Goal: Task Accomplishment & Management: Manage account settings

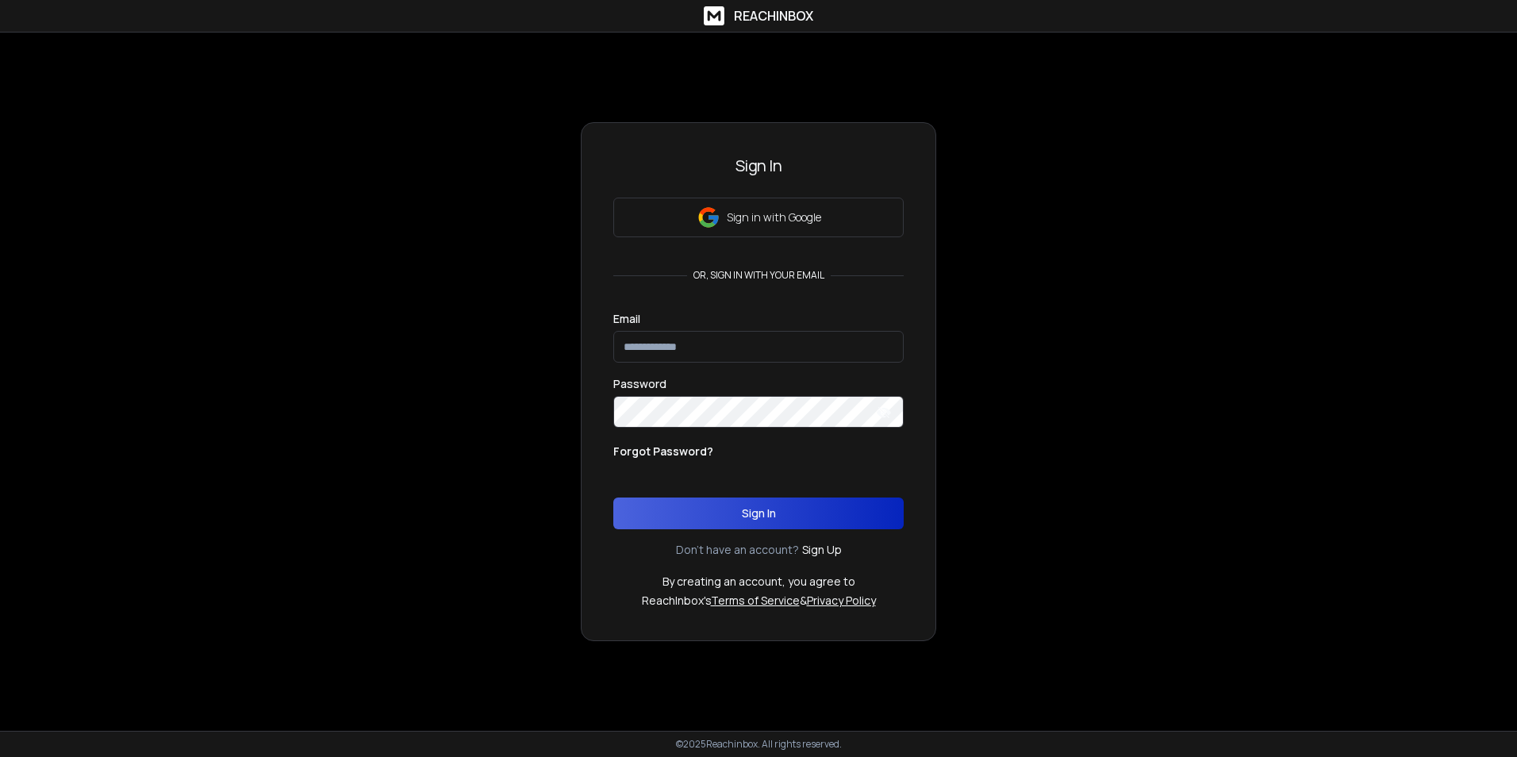
type input "**********"
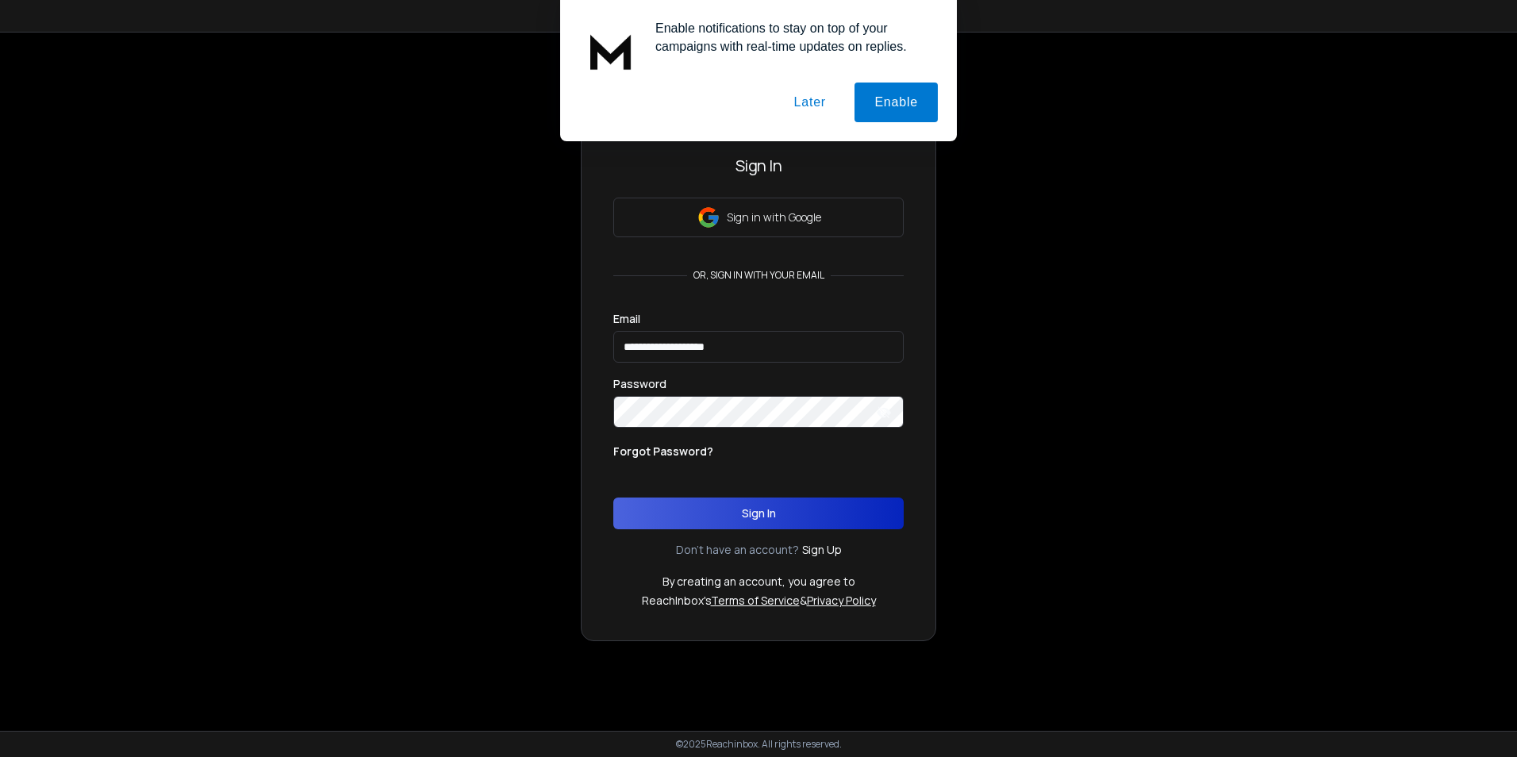
click at [767, 512] on button "Sign In" at bounding box center [758, 513] width 290 height 32
click at [809, 103] on button "Later" at bounding box center [808, 103] width 71 height 40
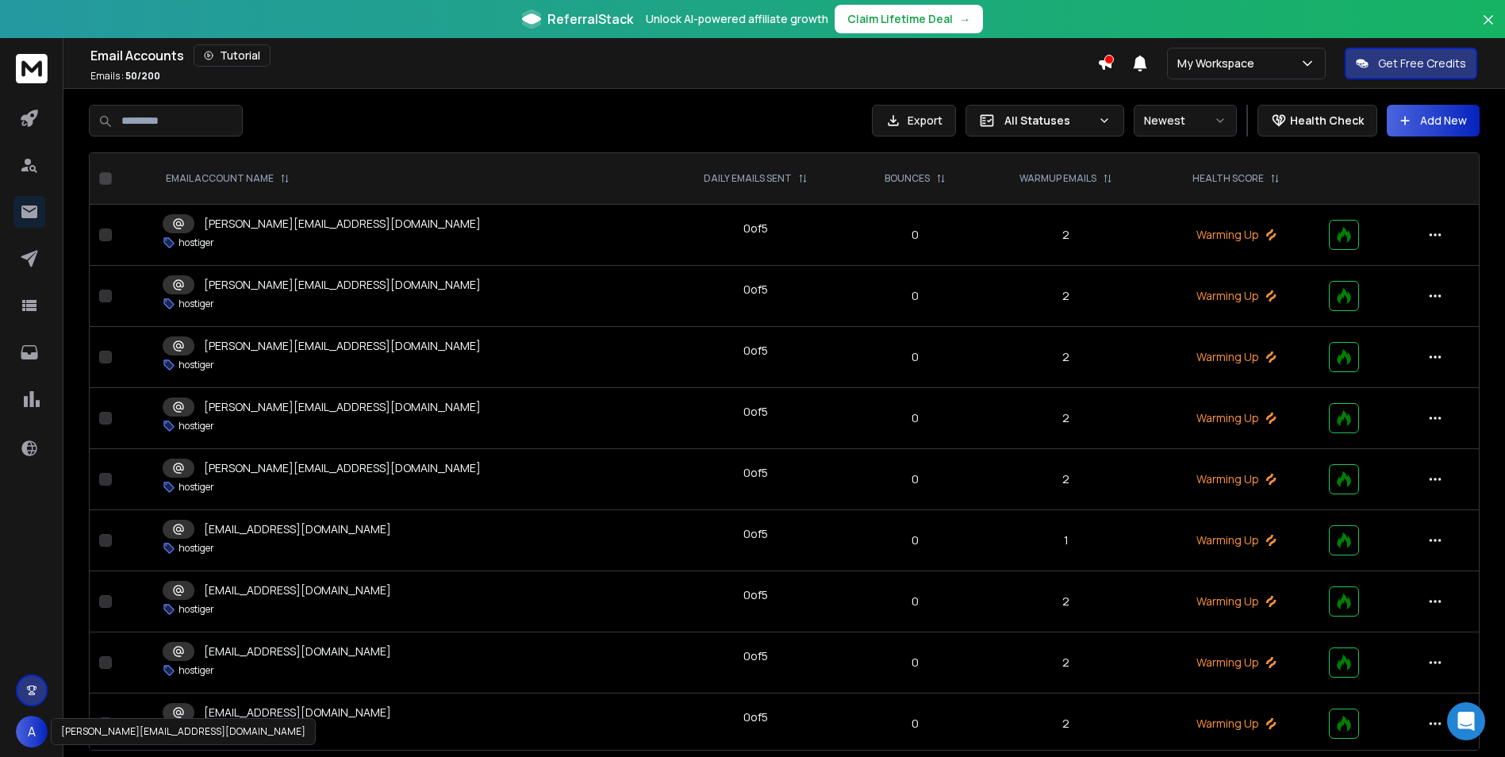
click at [24, 730] on span "A" at bounding box center [32, 732] width 32 height 32
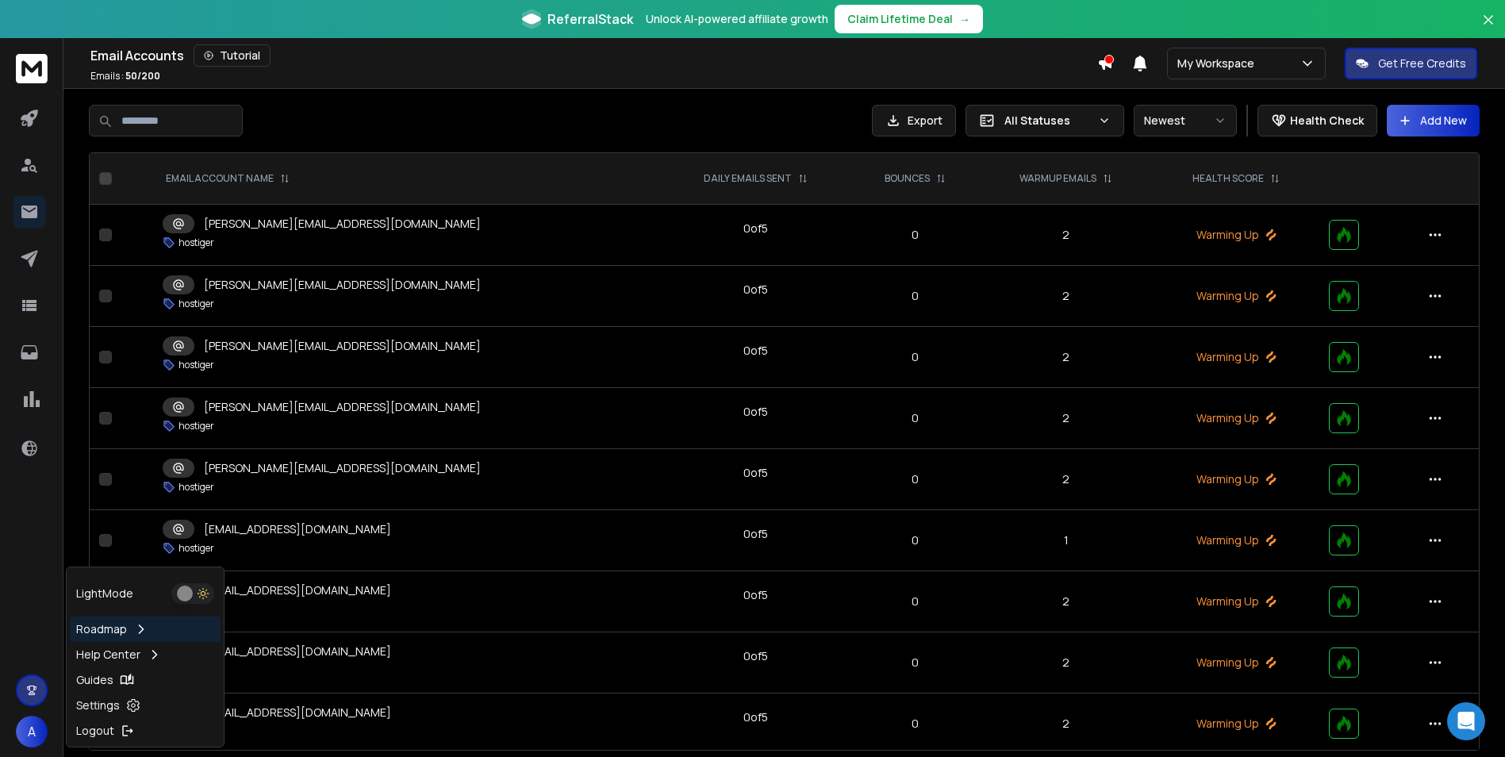
click at [186, 591] on button "button" at bounding box center [192, 593] width 43 height 21
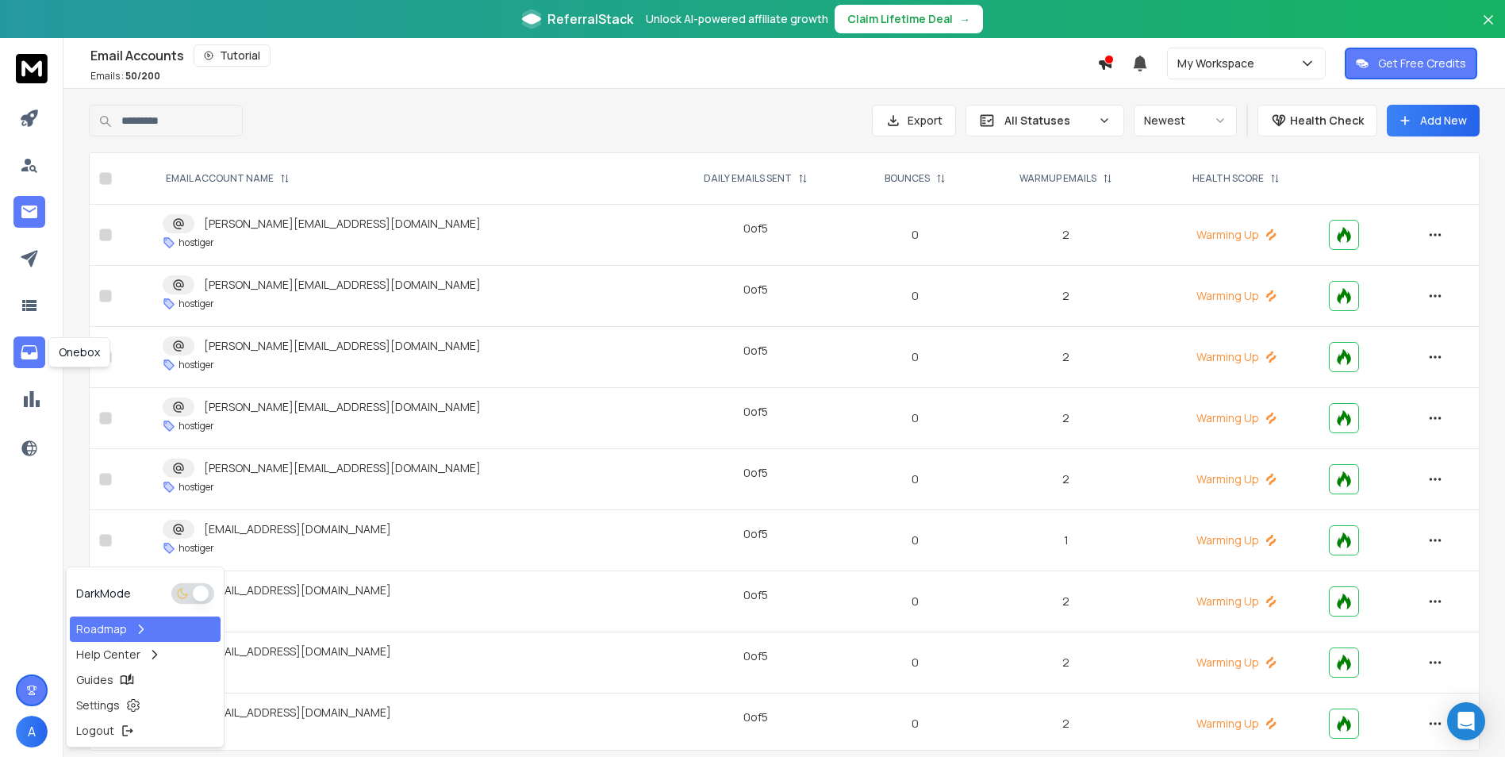
click at [30, 347] on icon at bounding box center [29, 352] width 19 height 19
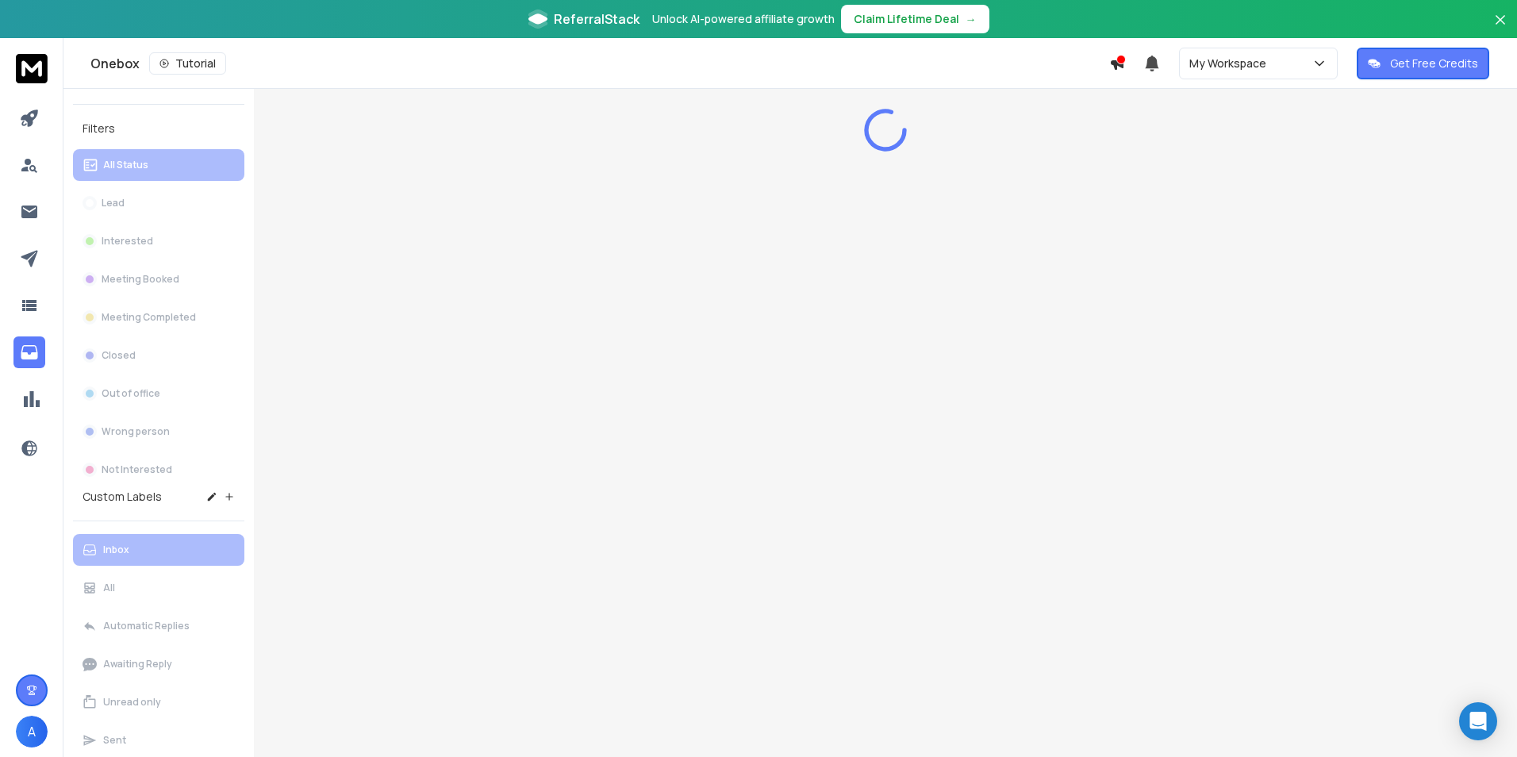
scroll to position [193, 0]
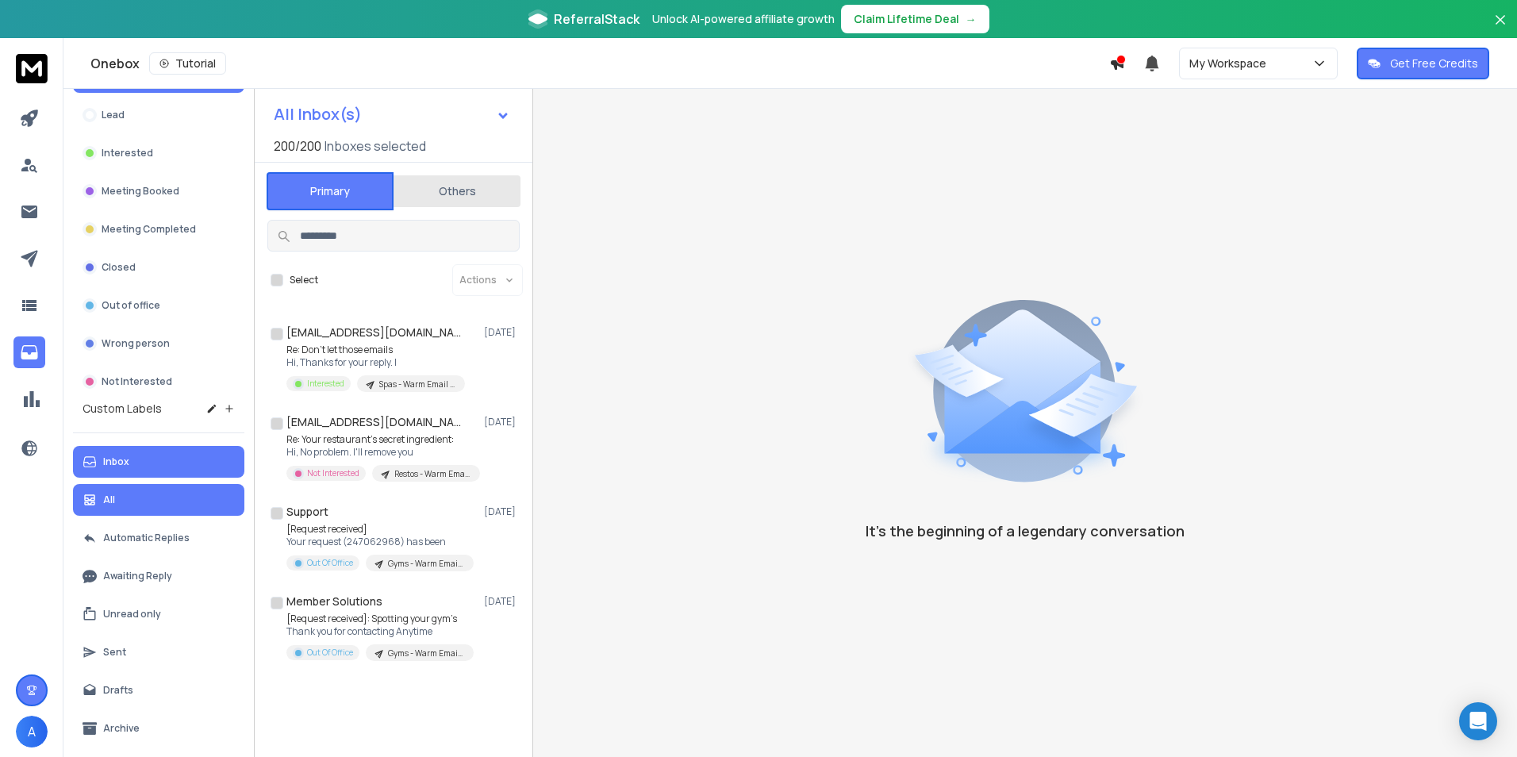
click at [140, 487] on button "All" at bounding box center [158, 500] width 171 height 32
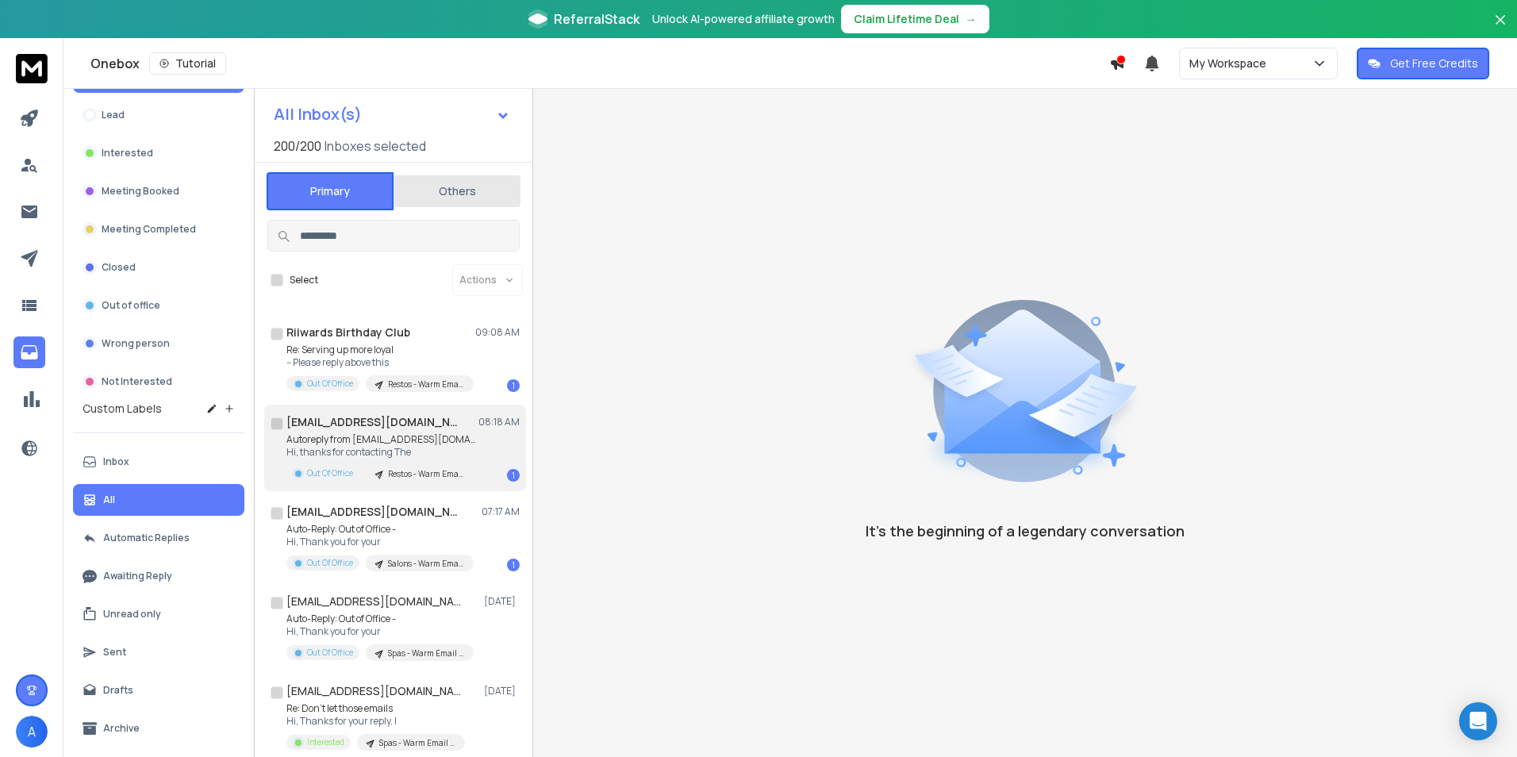
click at [365, 428] on h1 "[EMAIL_ADDRESS][DOMAIN_NAME]" at bounding box center [373, 422] width 175 height 16
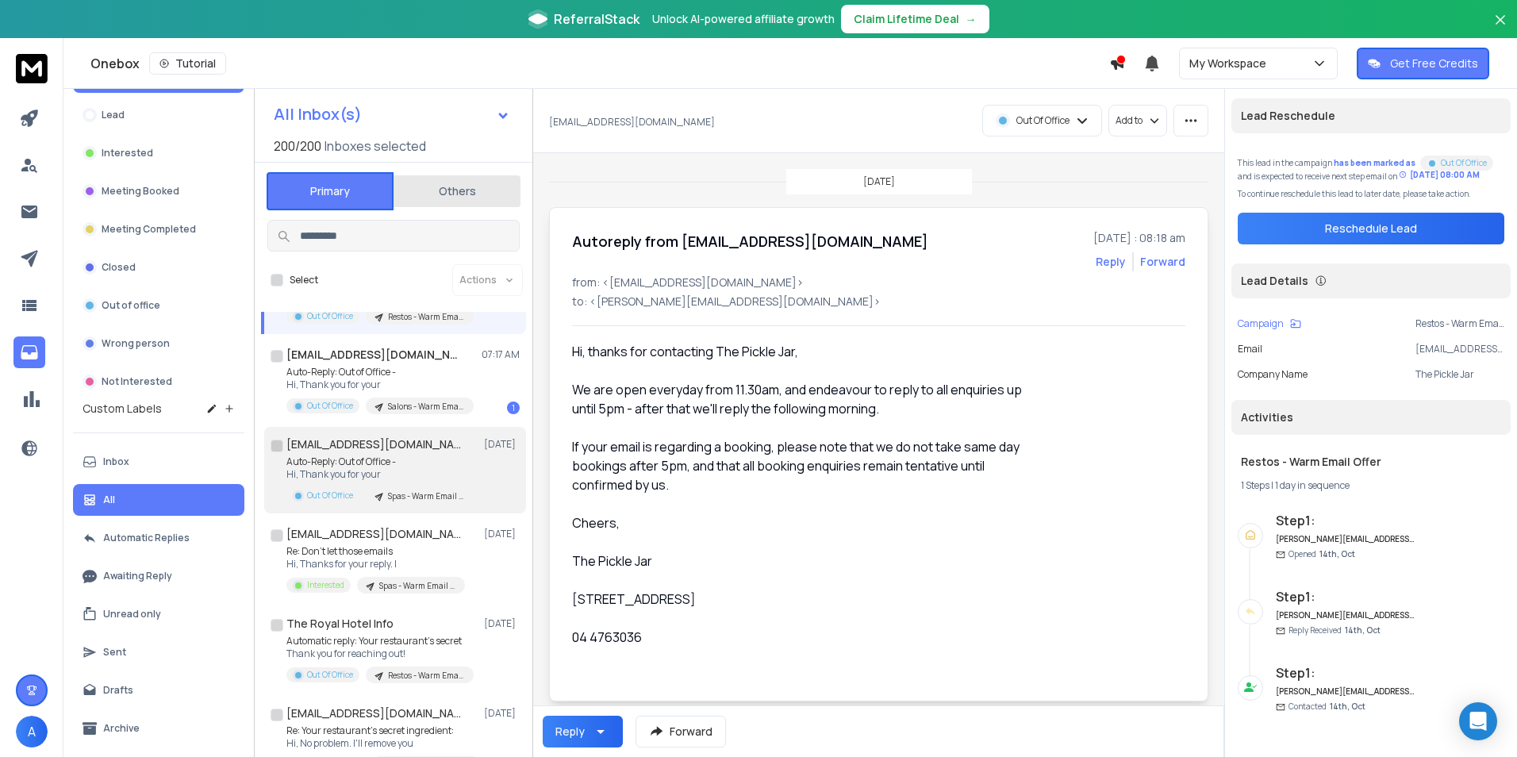
scroll to position [159, 0]
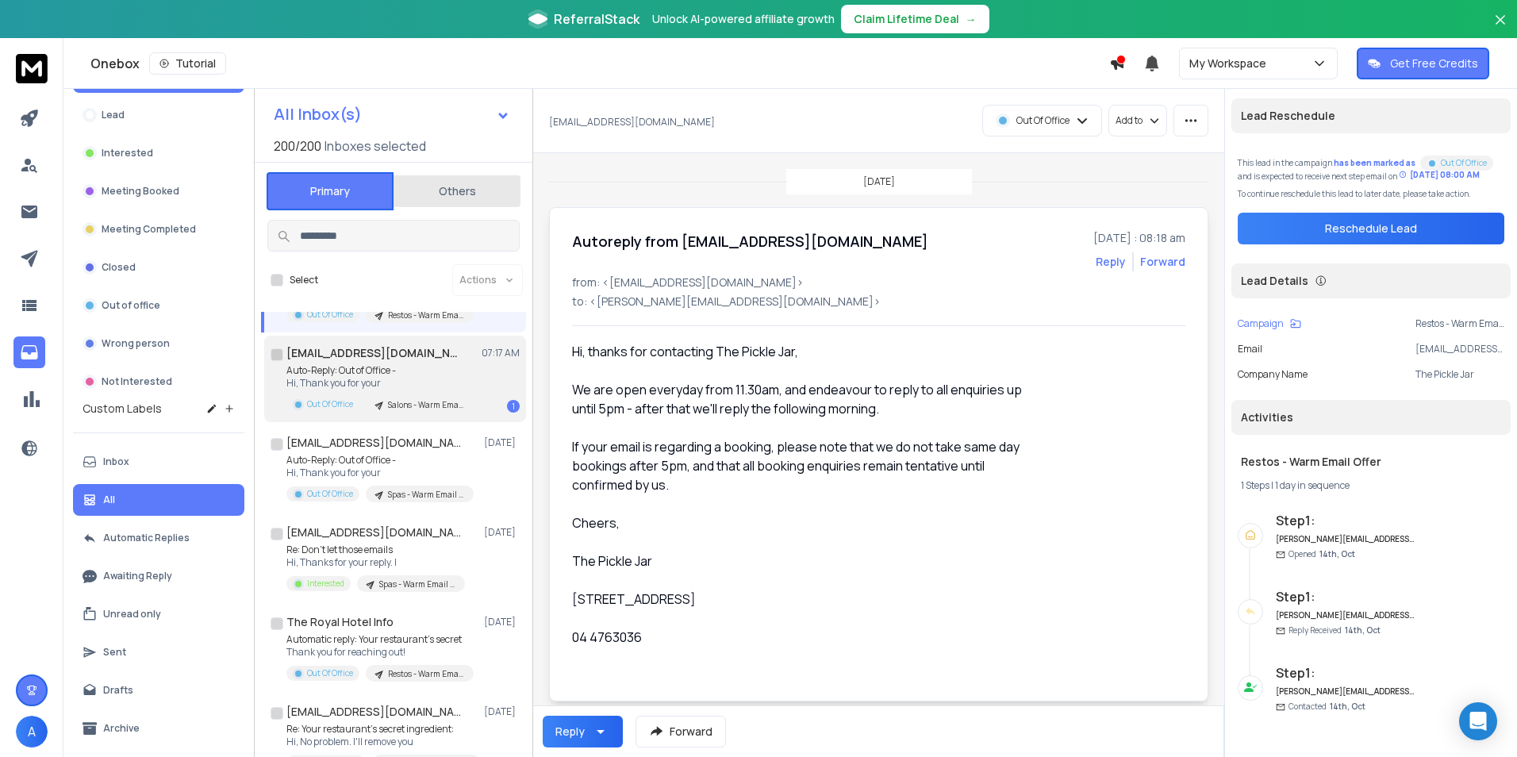
click at [371, 370] on p "Auto-Reply: Out of Office -" at bounding box center [379, 370] width 187 height 13
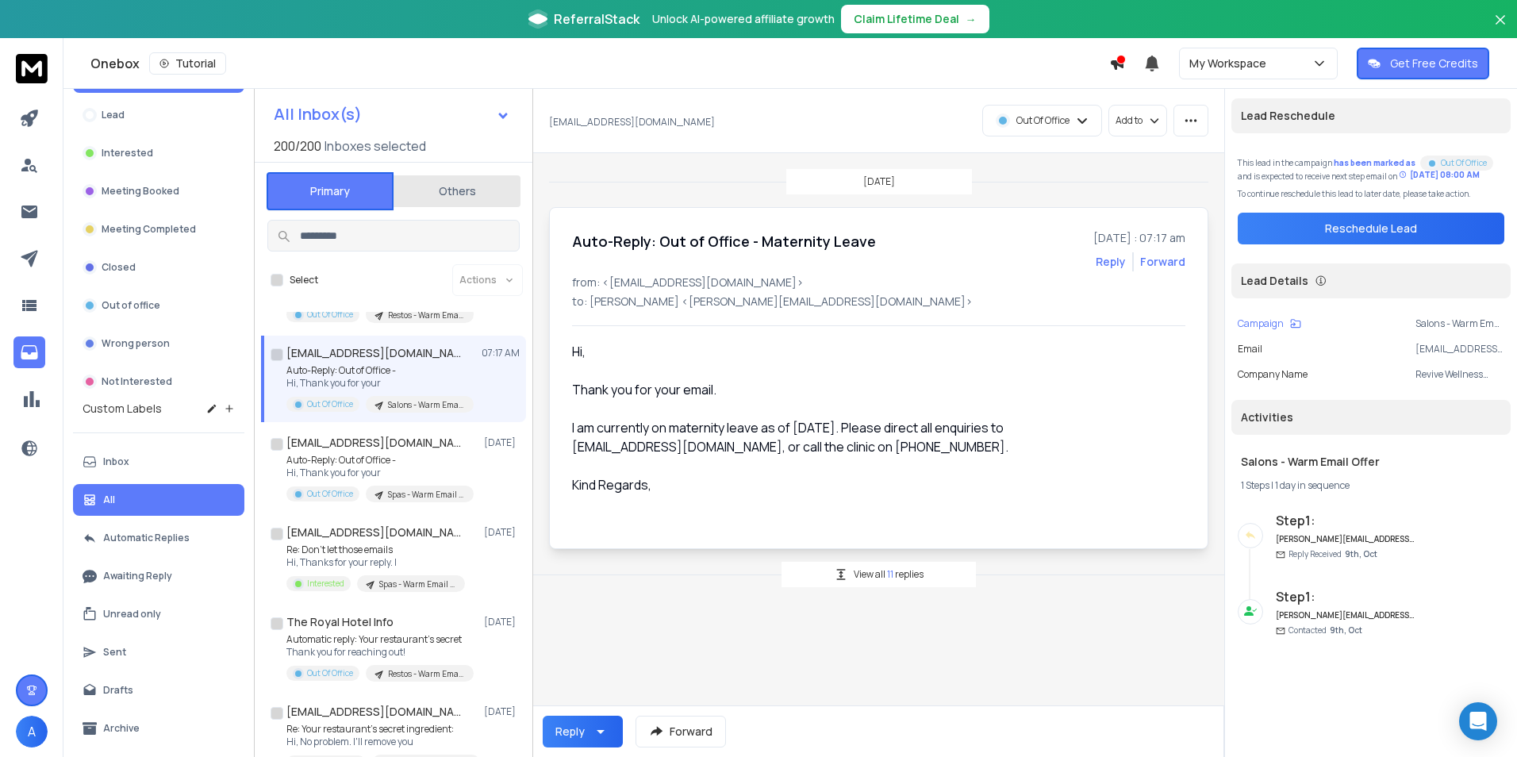
scroll to position [0, 0]
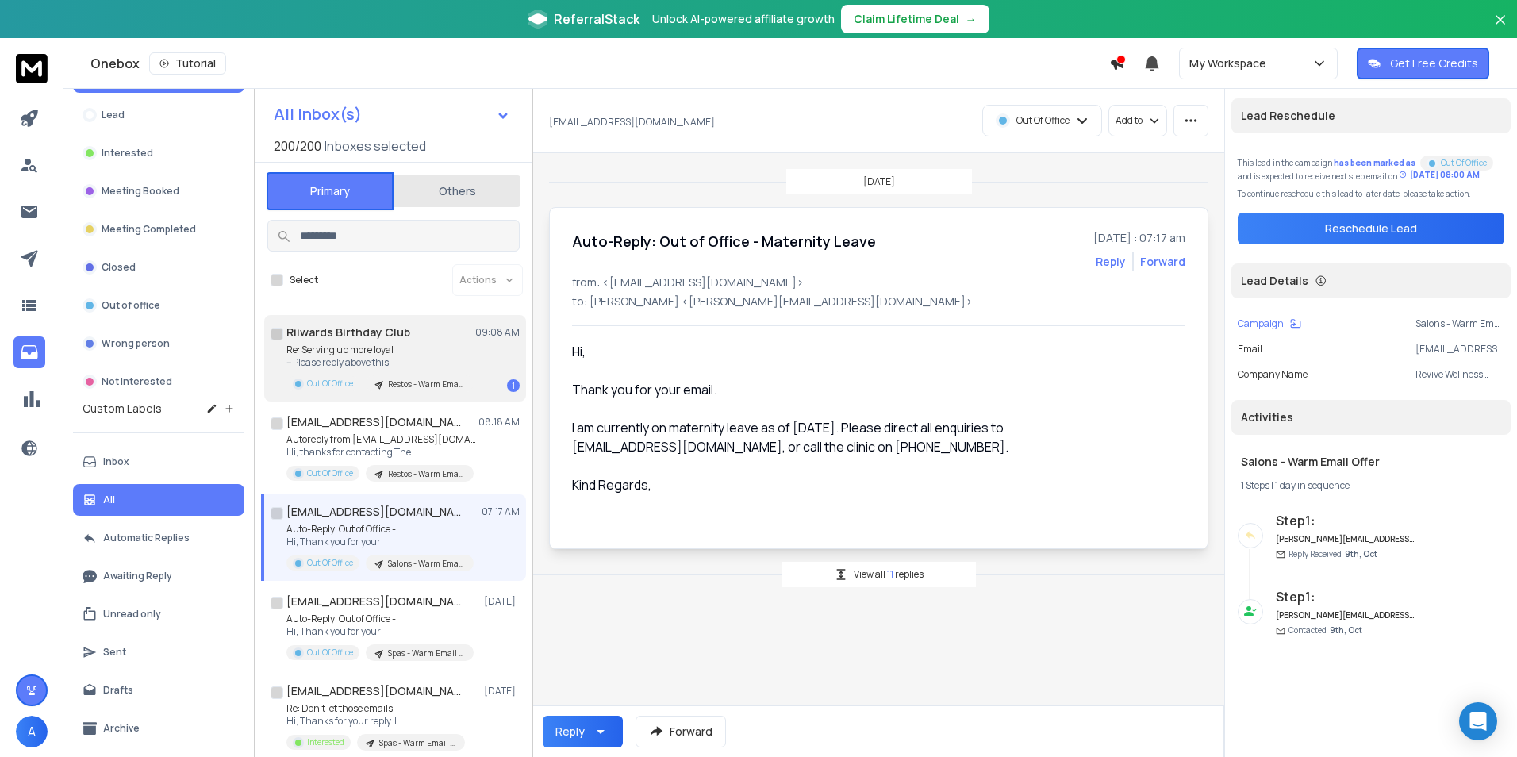
click at [364, 332] on h1 "Riiwards Birthday Club" at bounding box center [348, 332] width 124 height 16
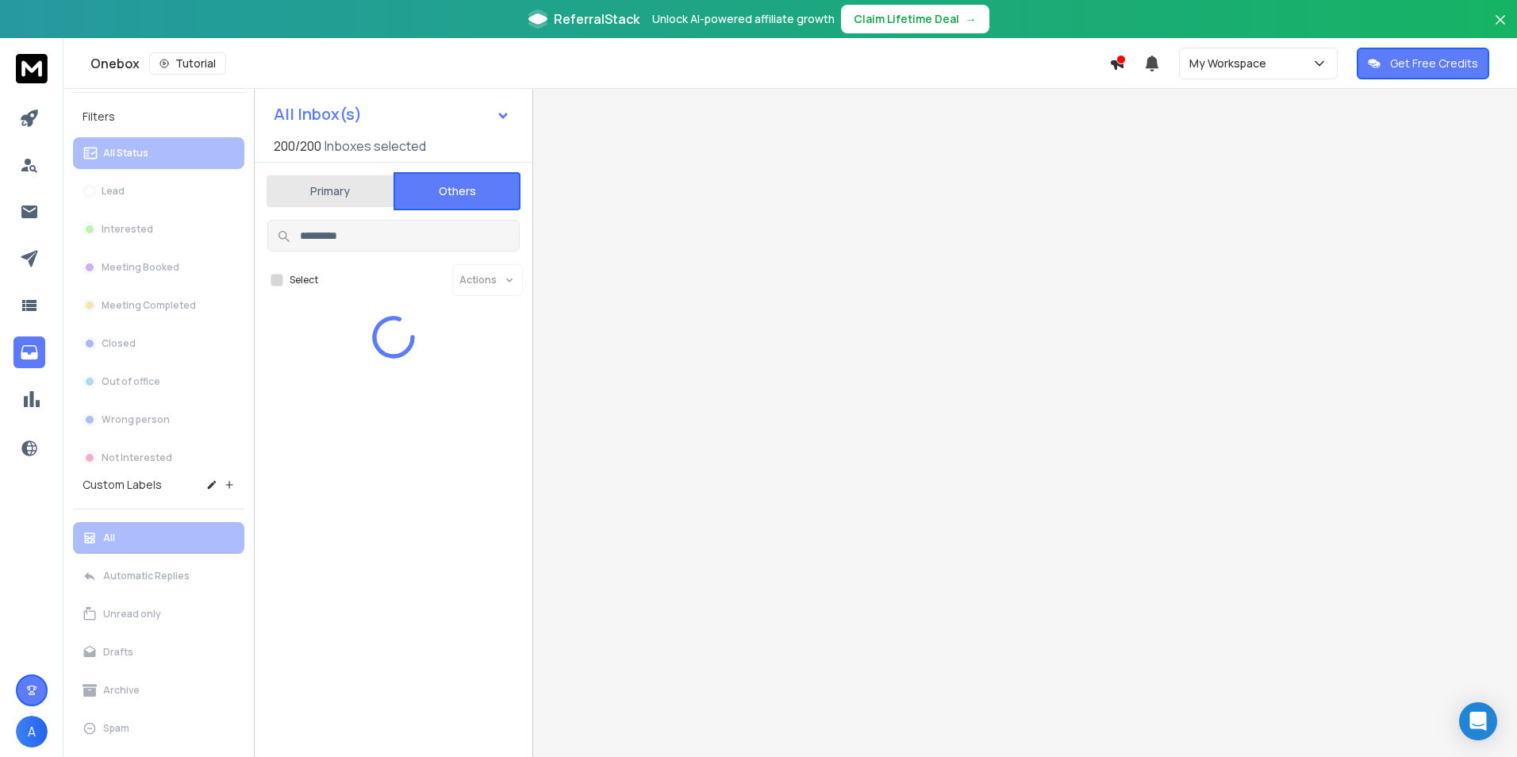
click at [452, 186] on button "Others" at bounding box center [456, 191] width 127 height 38
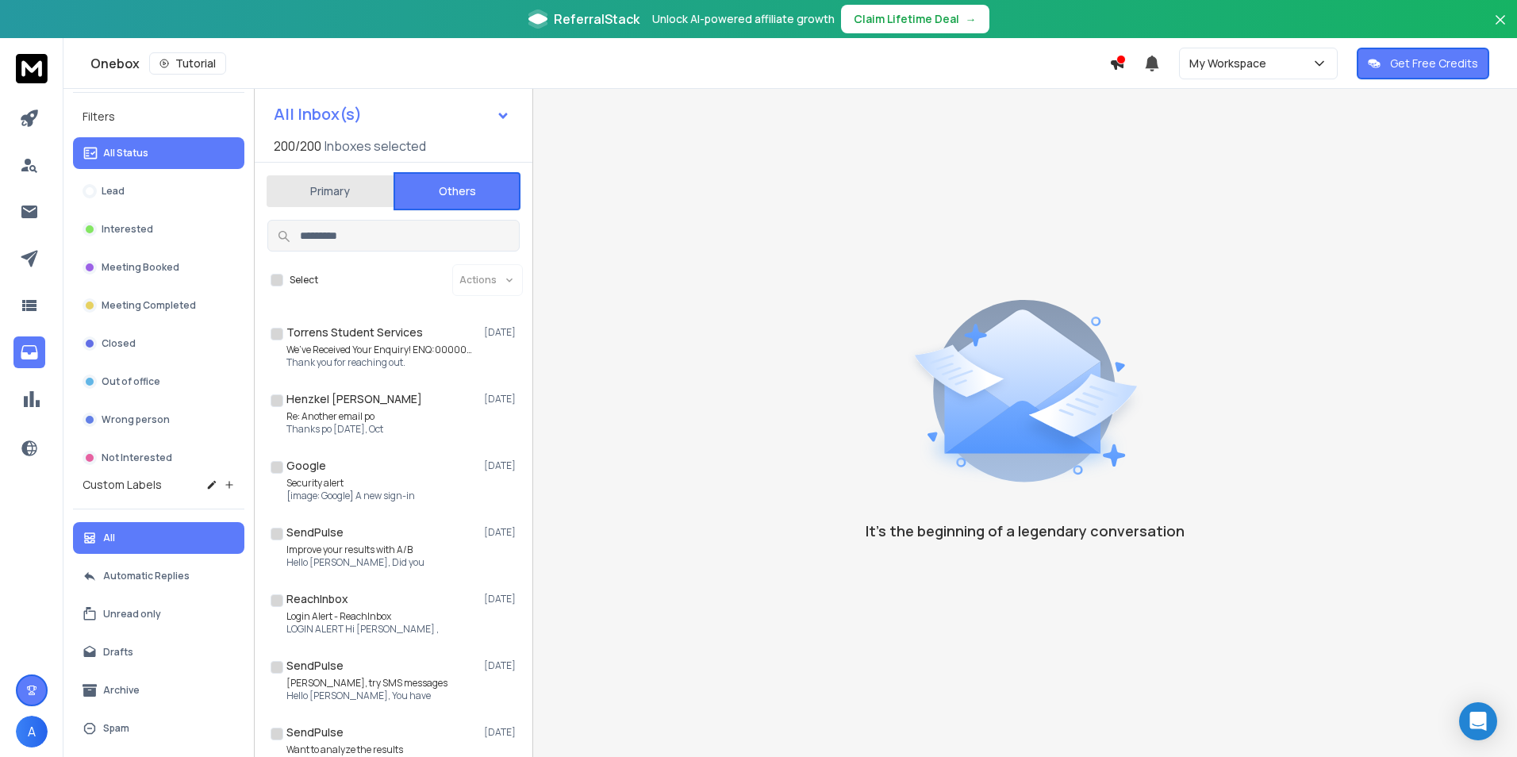
click at [335, 196] on button "Primary" at bounding box center [330, 191] width 127 height 35
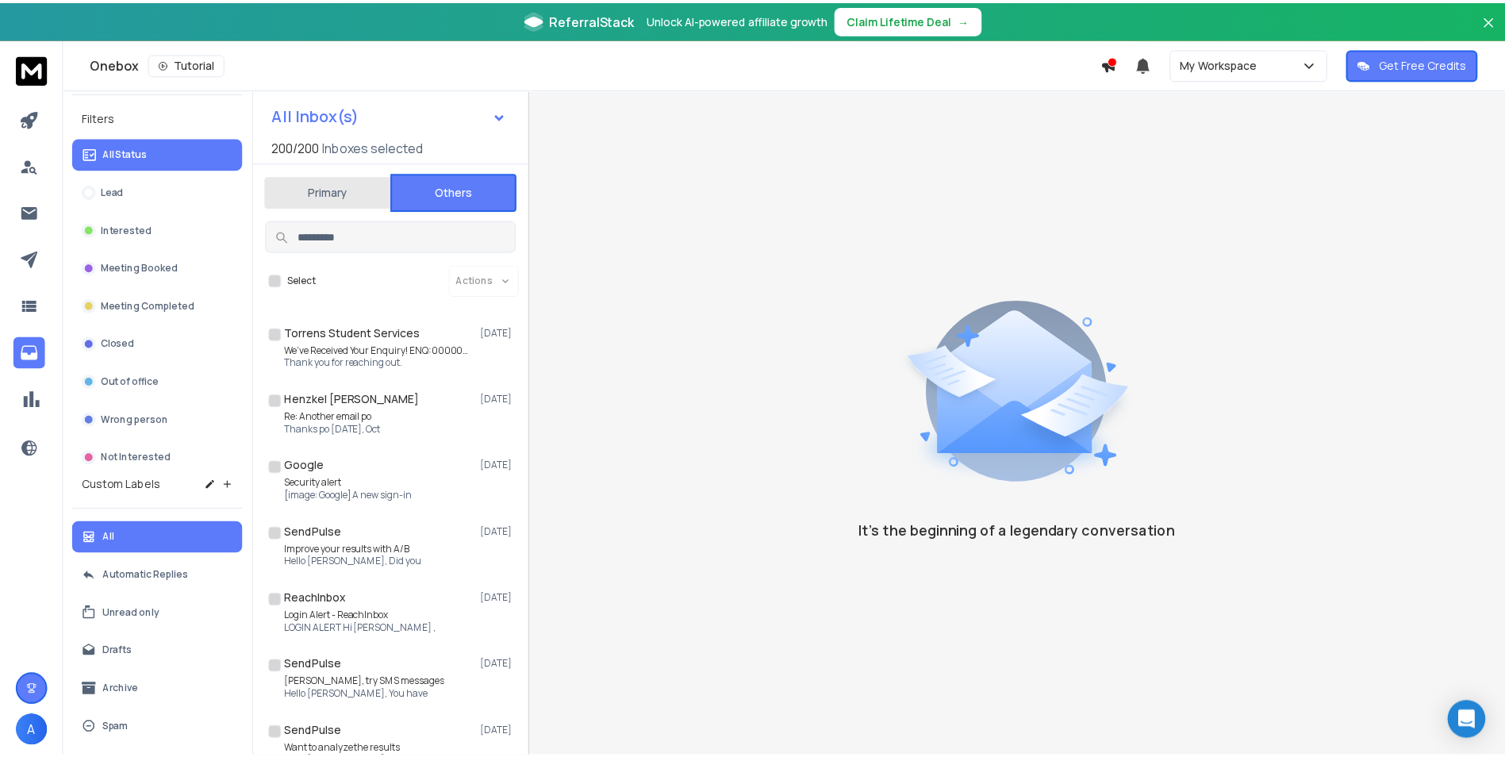
scroll to position [193, 0]
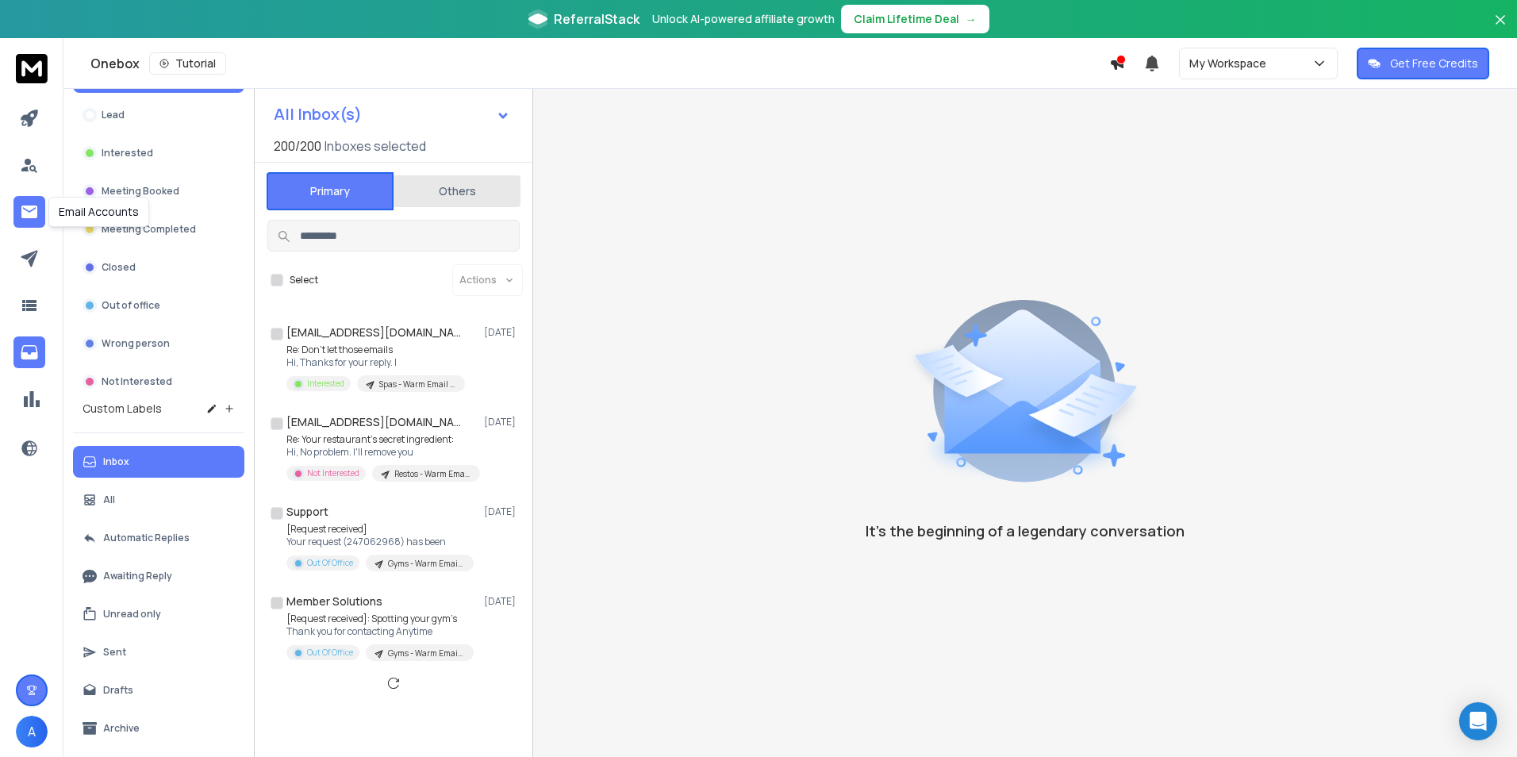
click at [31, 217] on icon at bounding box center [29, 211] width 16 height 13
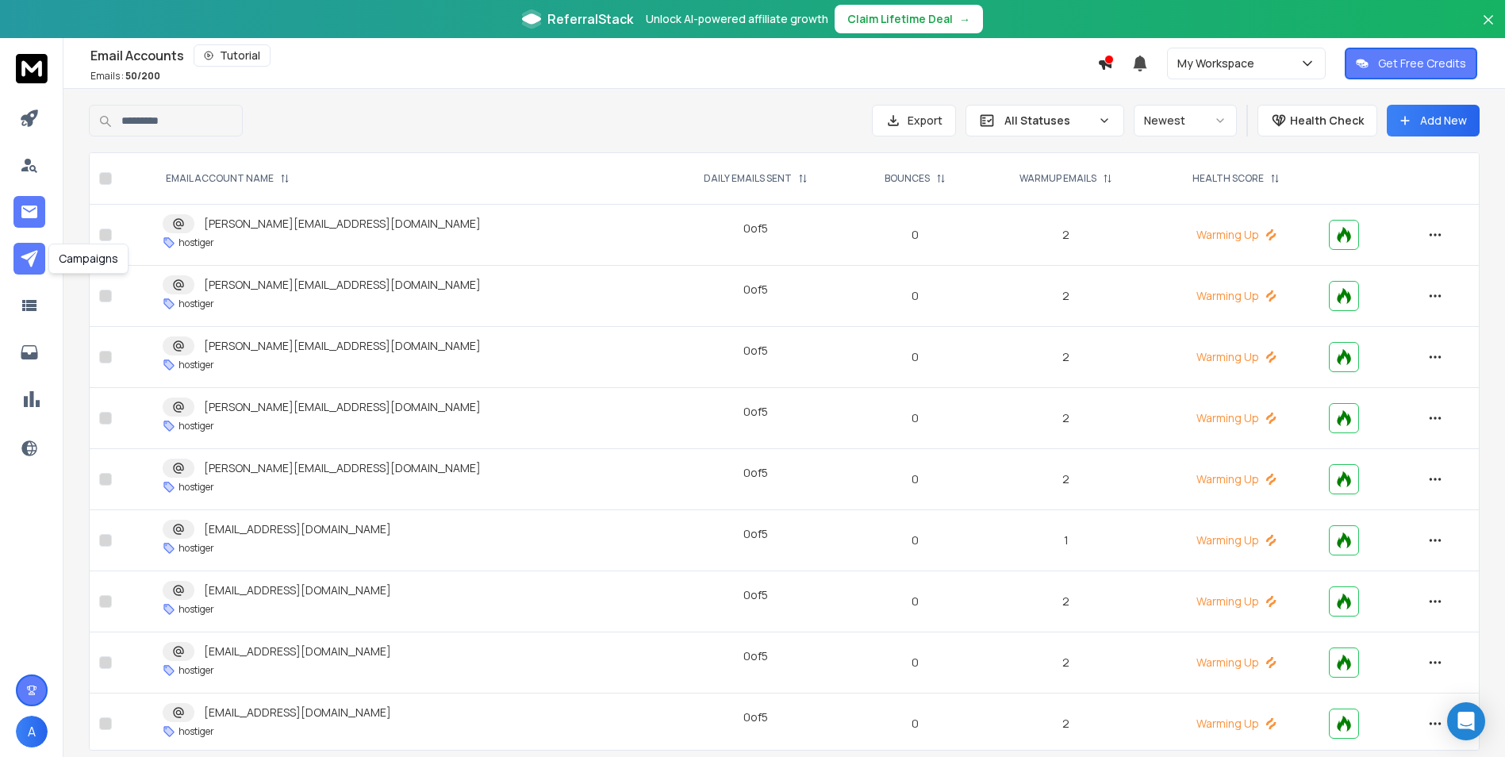
click at [33, 260] on icon at bounding box center [29, 259] width 17 height 17
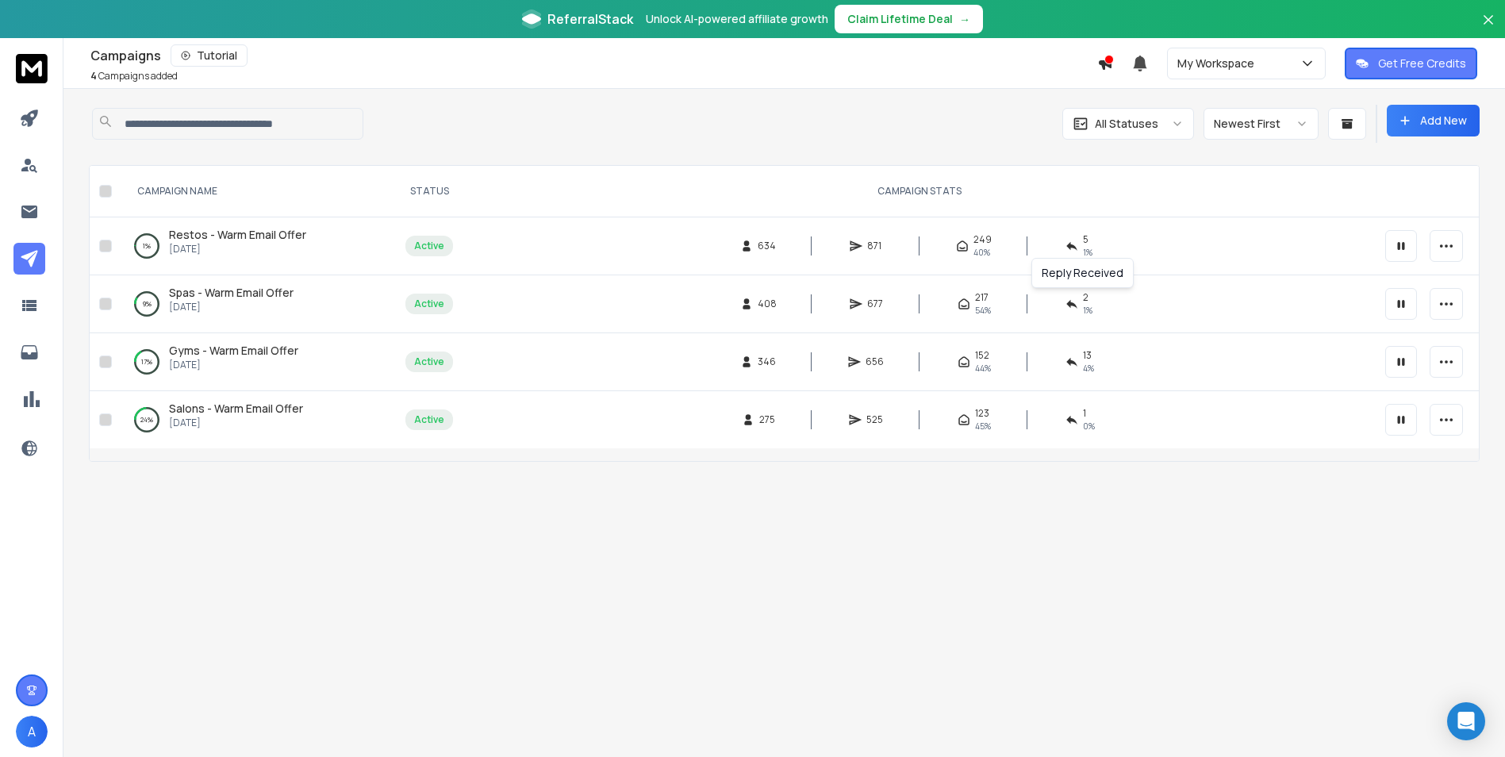
click at [1130, 568] on div "Campaigns 4 Campaigns Added All Statuses Newest First Add New CAMPAIGN NAME STA…" at bounding box center [784, 483] width 1391 height 757
click at [28, 214] on icon at bounding box center [29, 211] width 16 height 13
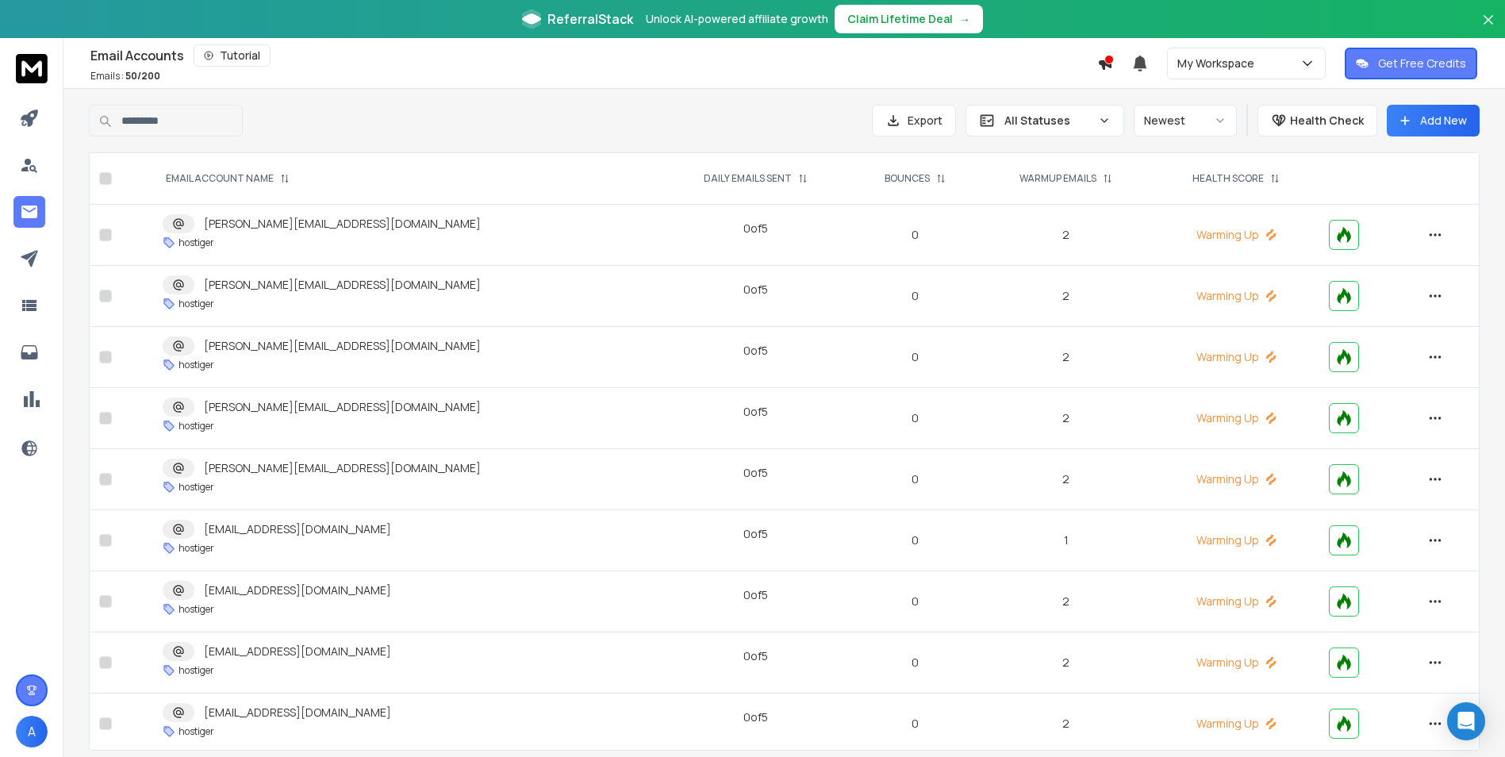
click at [936, 180] on icon at bounding box center [941, 179] width 10 height 10
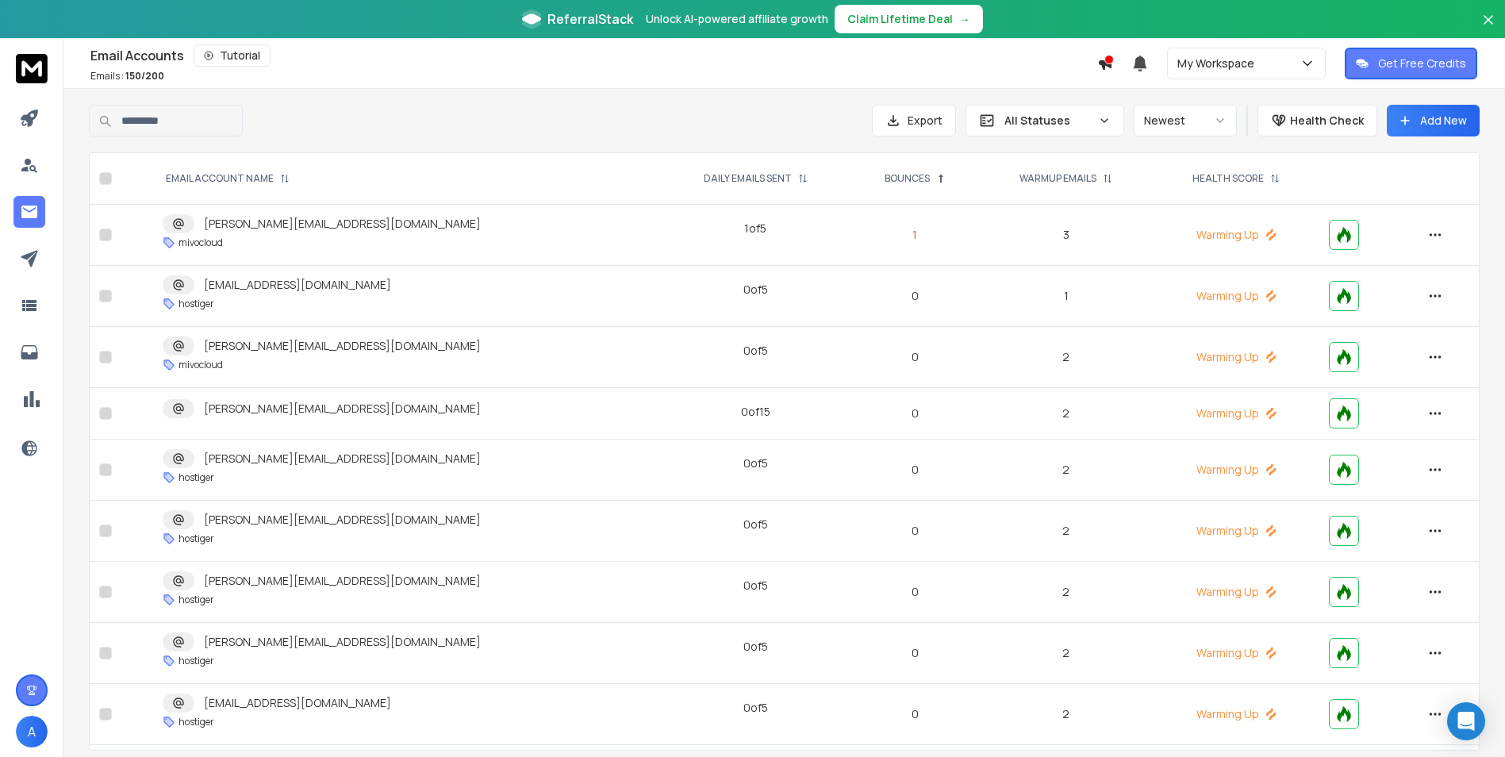
click at [1113, 69] on icon at bounding box center [1105, 64] width 16 height 16
click at [723, 106] on div at bounding box center [475, 121] width 773 height 32
click at [938, 182] on icon at bounding box center [940, 179] width 4 height 9
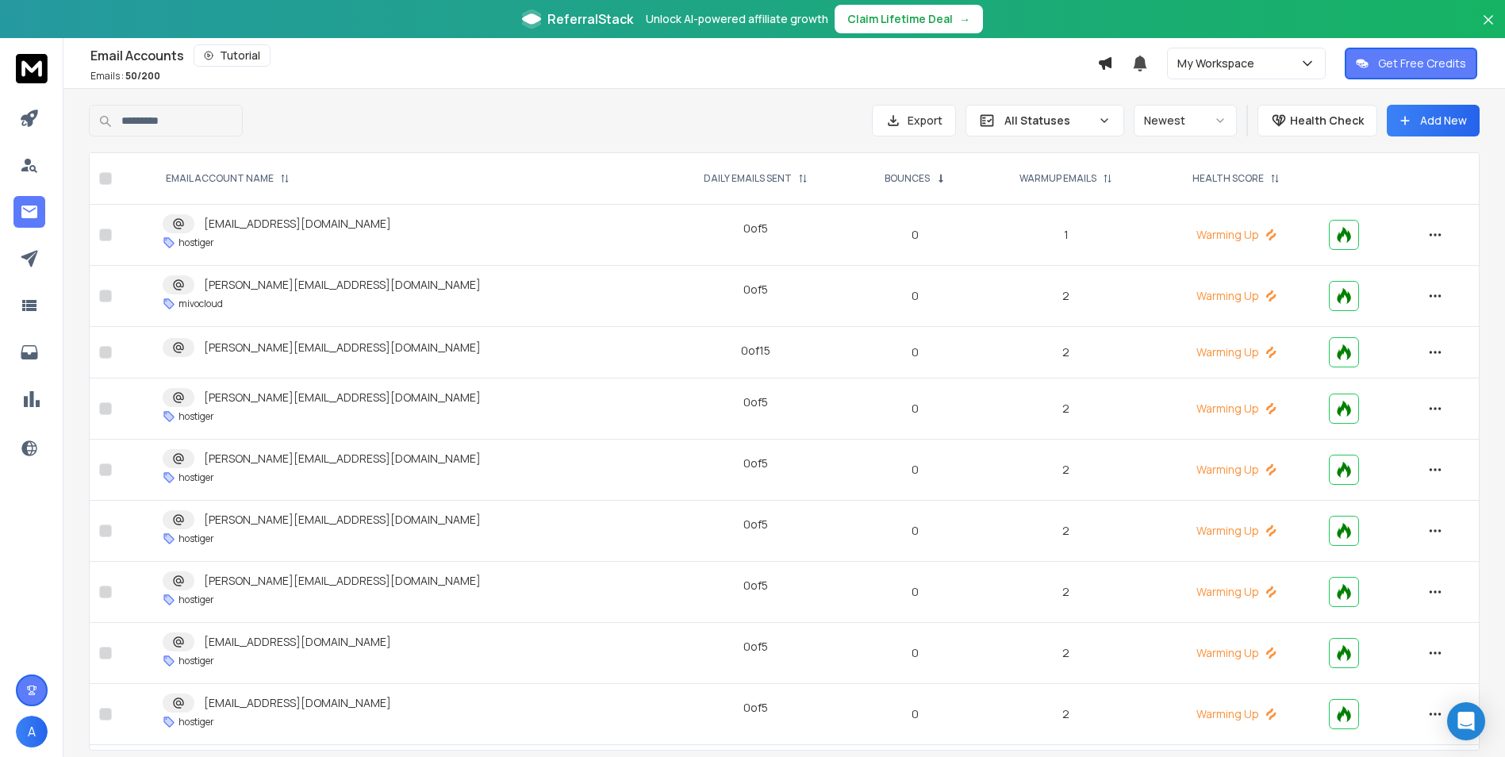
click at [936, 182] on icon at bounding box center [941, 179] width 10 height 10
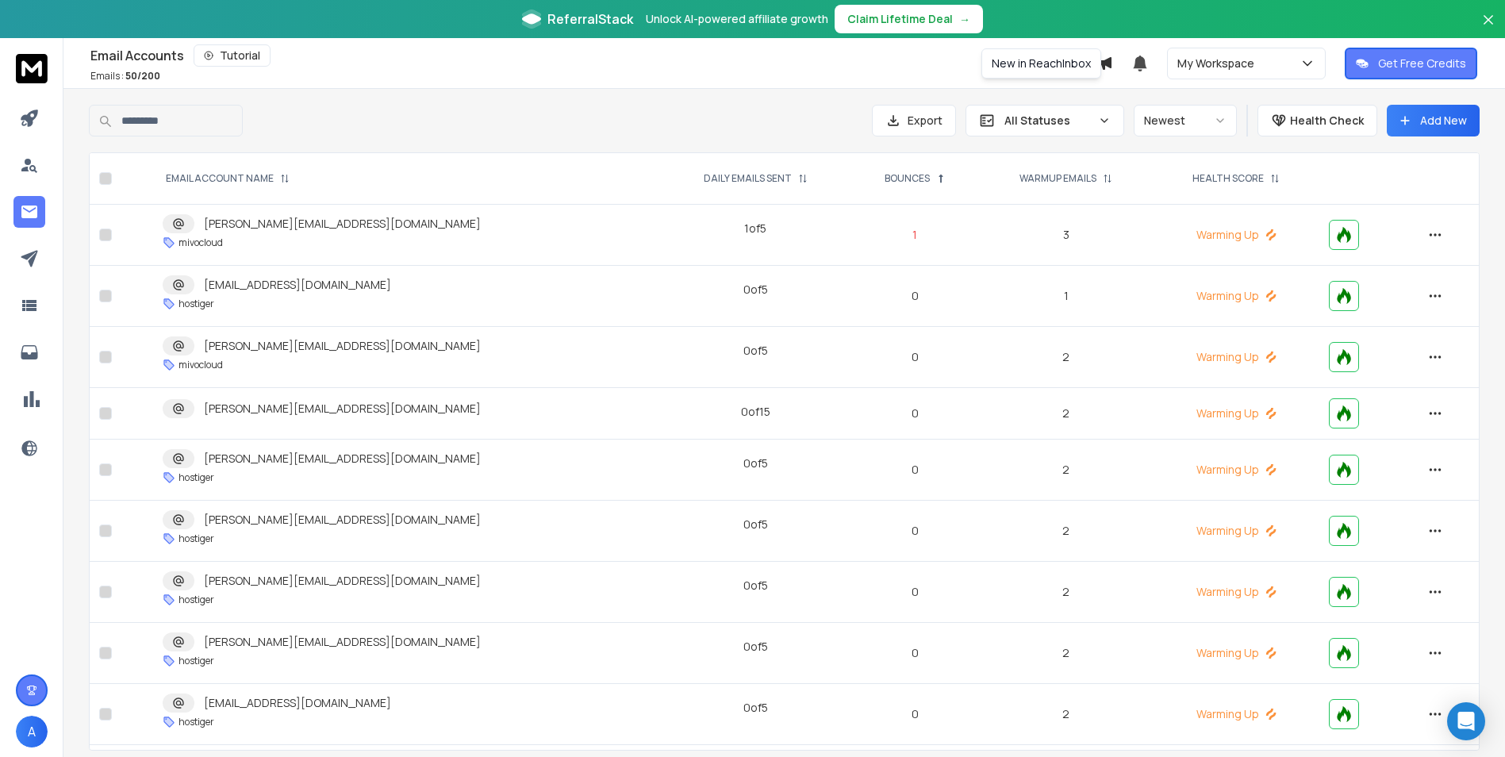
click at [1103, 63] on icon at bounding box center [1105, 64] width 16 height 16
click at [729, 103] on div "Export All Statuses Newest Health Check Add New EMAIL ACCOUNT NAME DAILY EMAILS…" at bounding box center [783, 427] width 1441 height 677
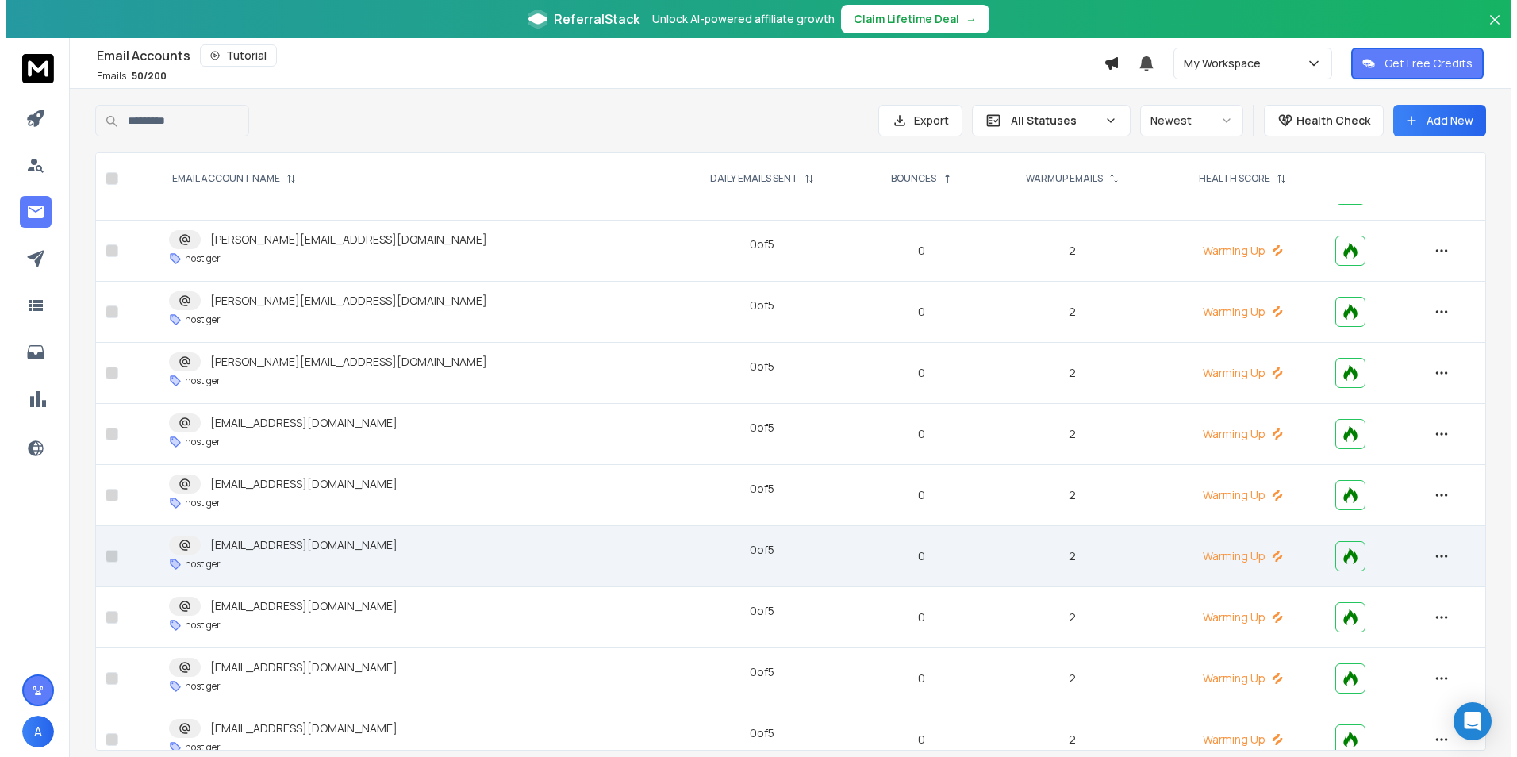
scroll to position [79, 0]
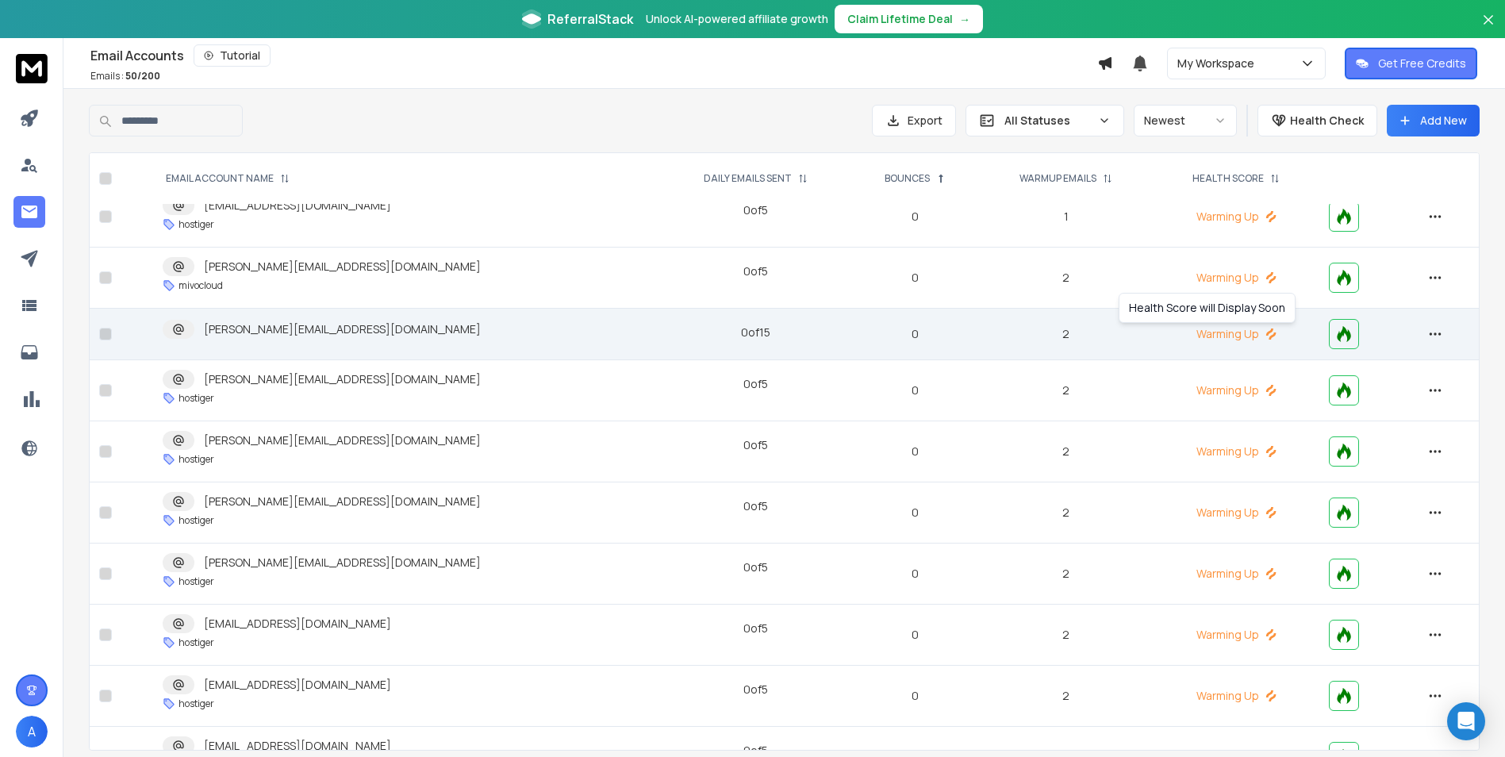
click at [1229, 337] on p "Warming Up" at bounding box center [1237, 334] width 148 height 16
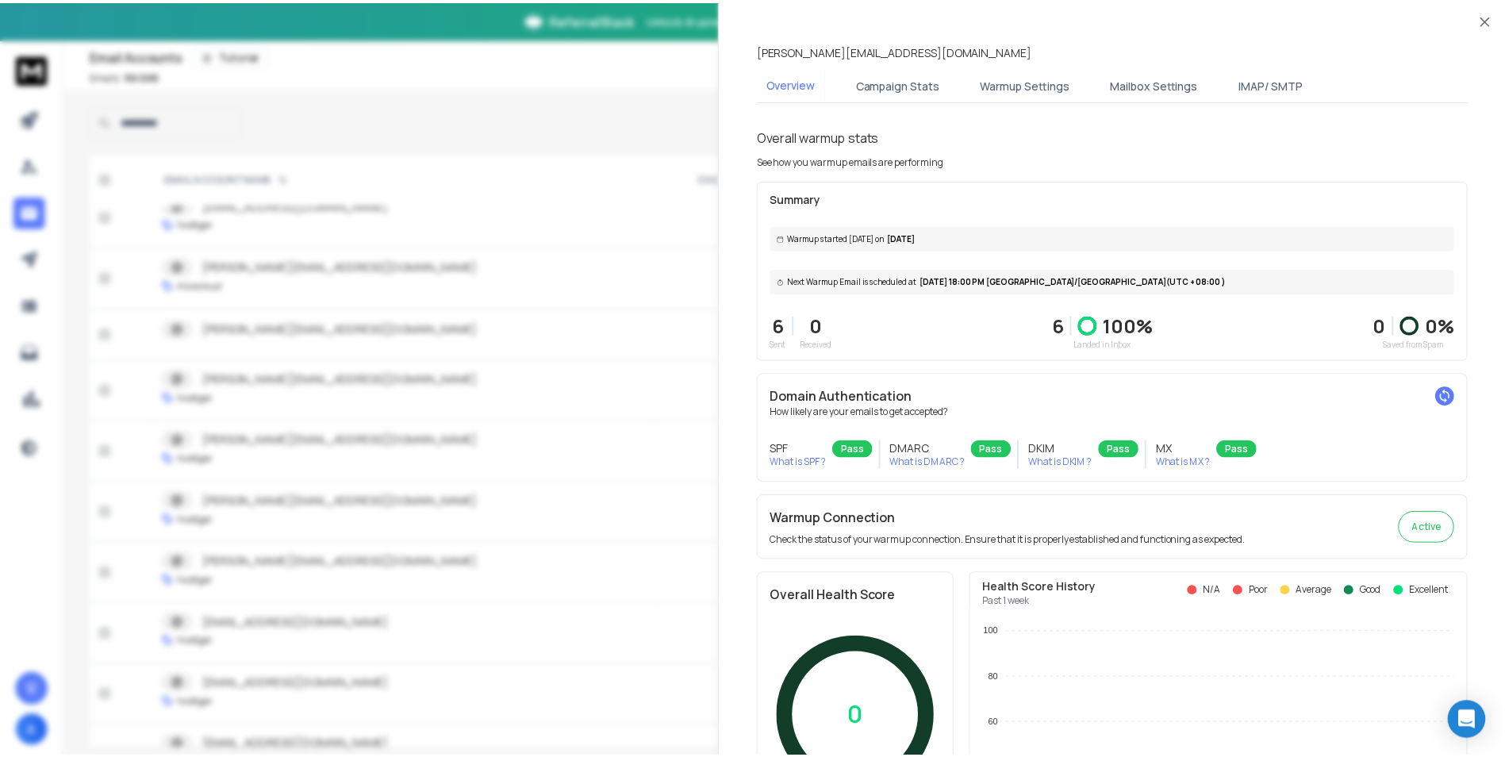
scroll to position [0, 0]
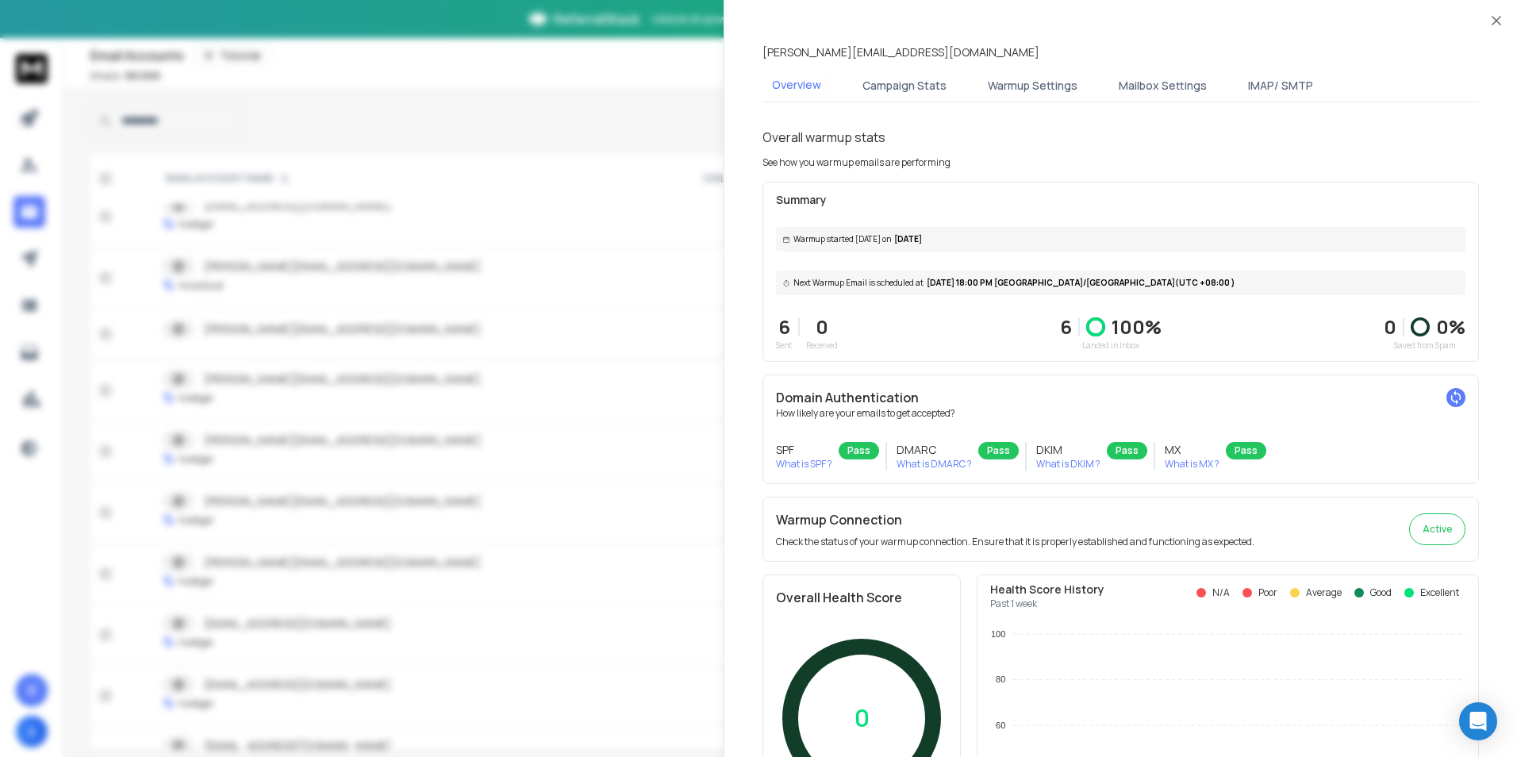
click at [647, 121] on div at bounding box center [758, 378] width 1517 height 757
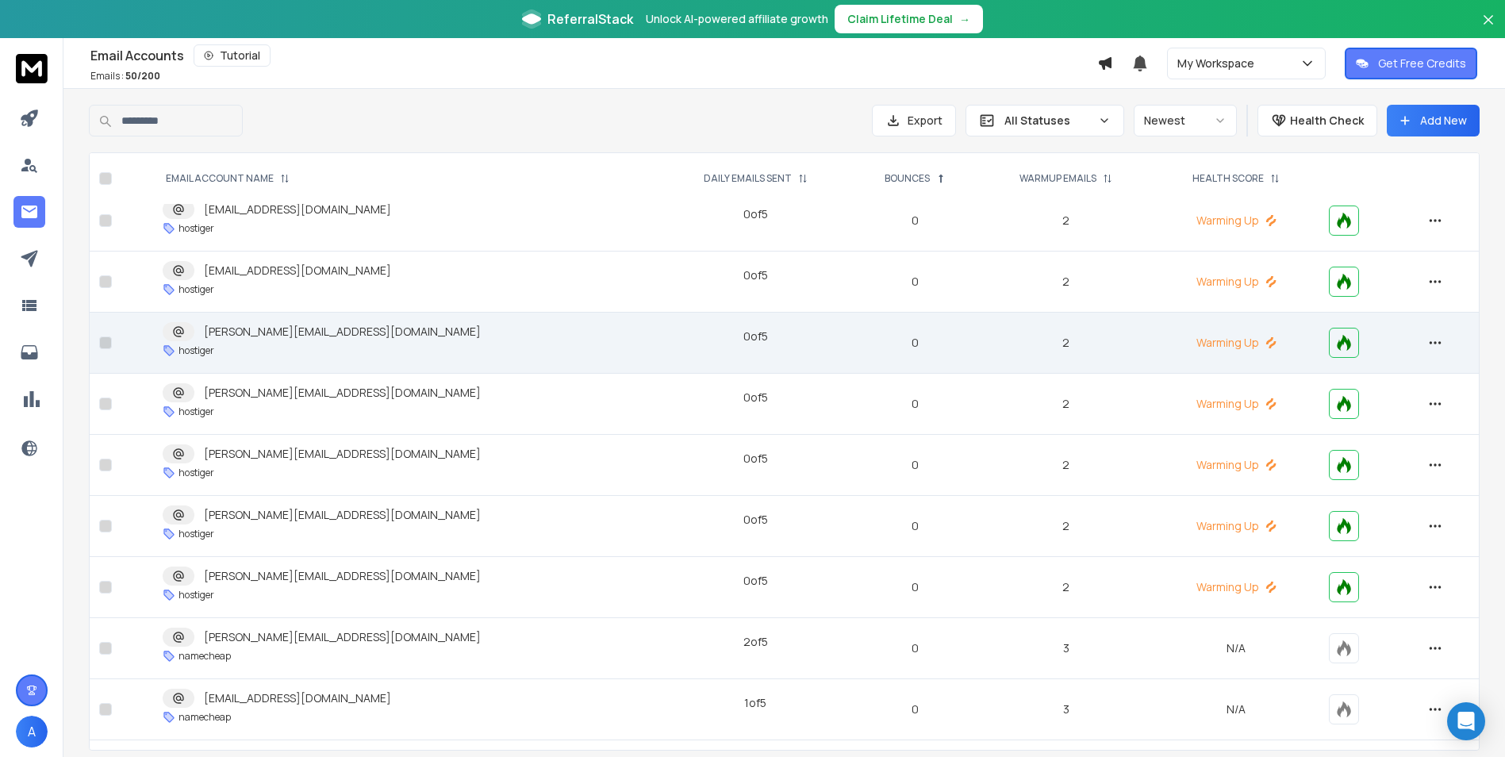
scroll to position [1111, 0]
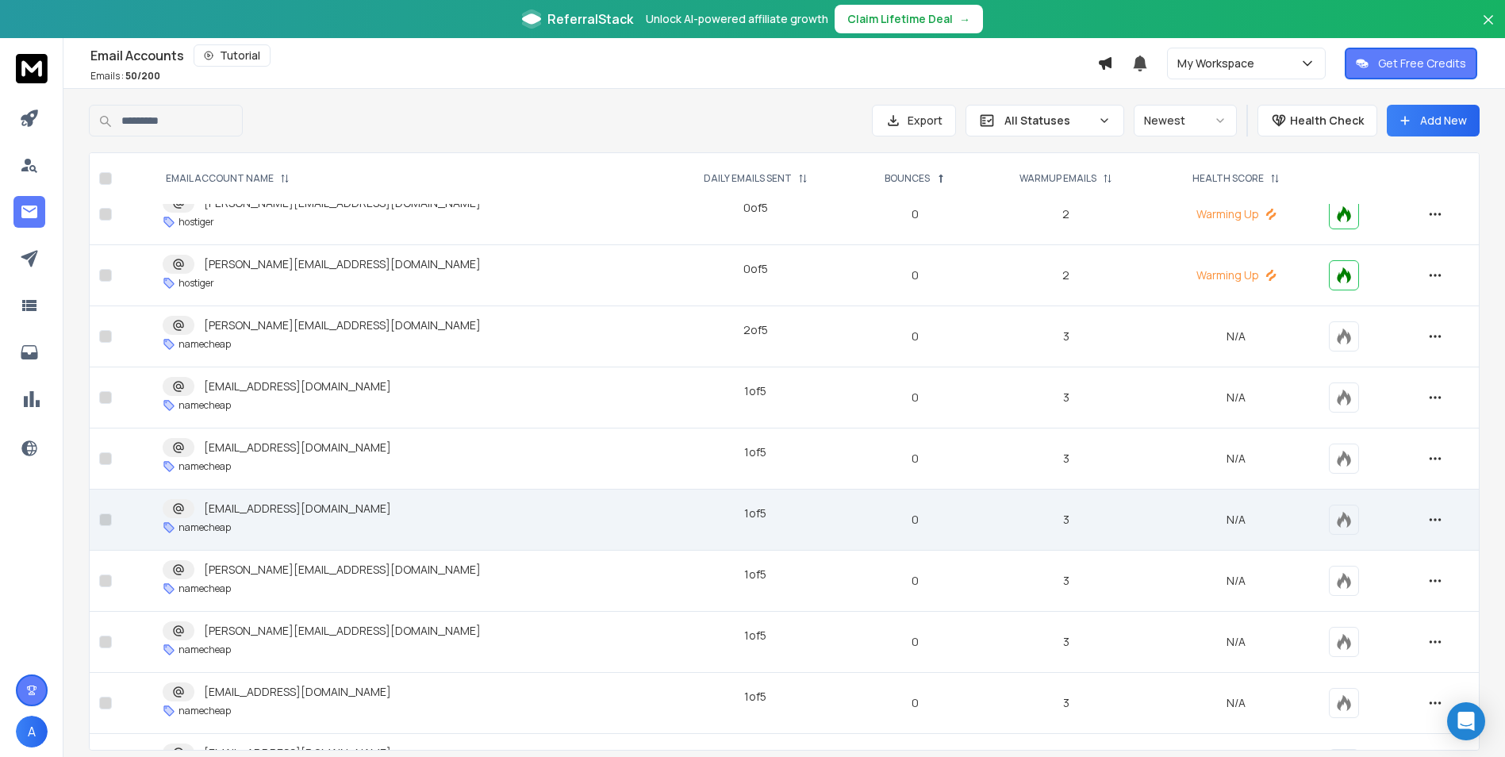
click at [1026, 516] on td "3" at bounding box center [1066, 519] width 175 height 61
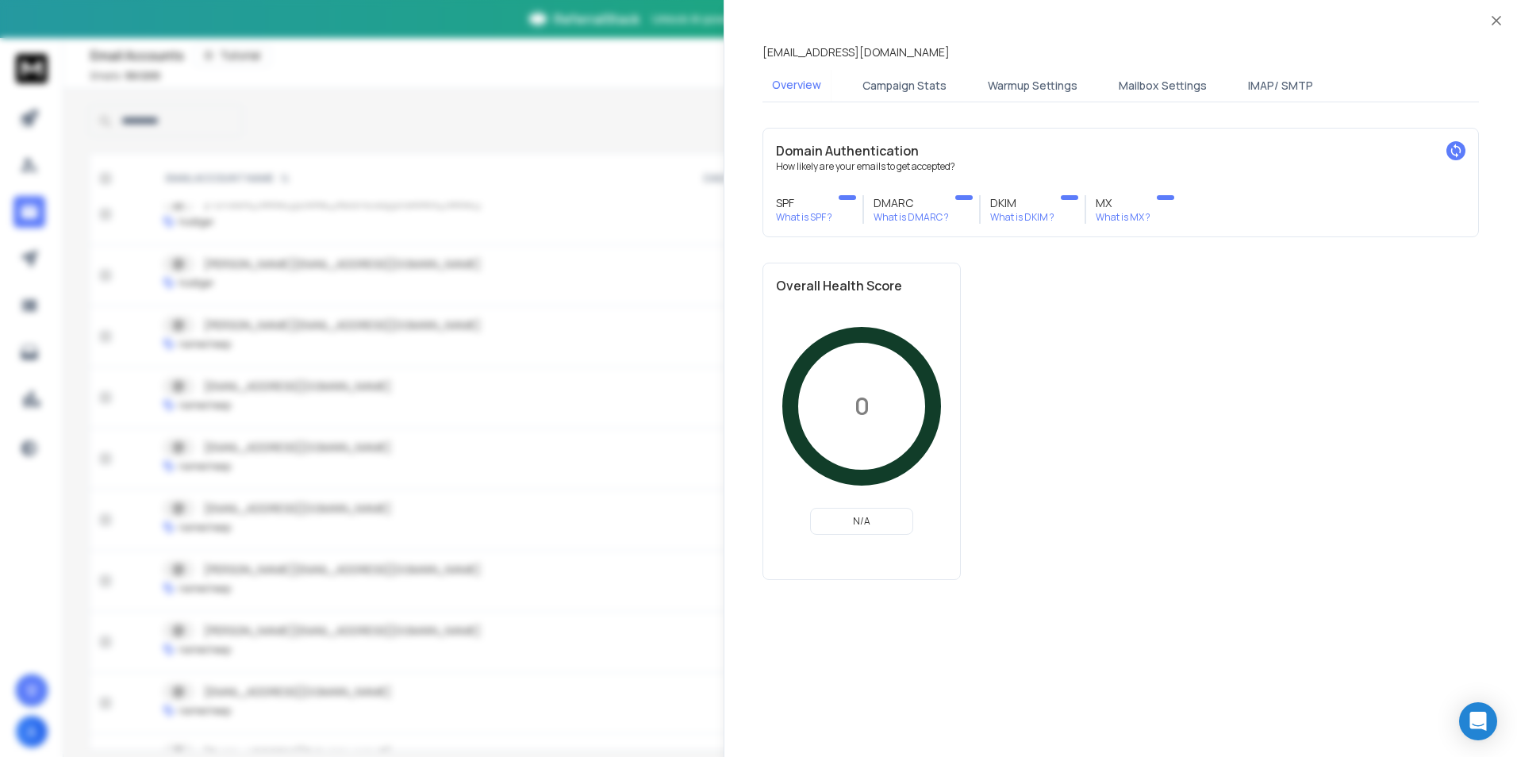
click at [613, 63] on div at bounding box center [758, 378] width 1517 height 757
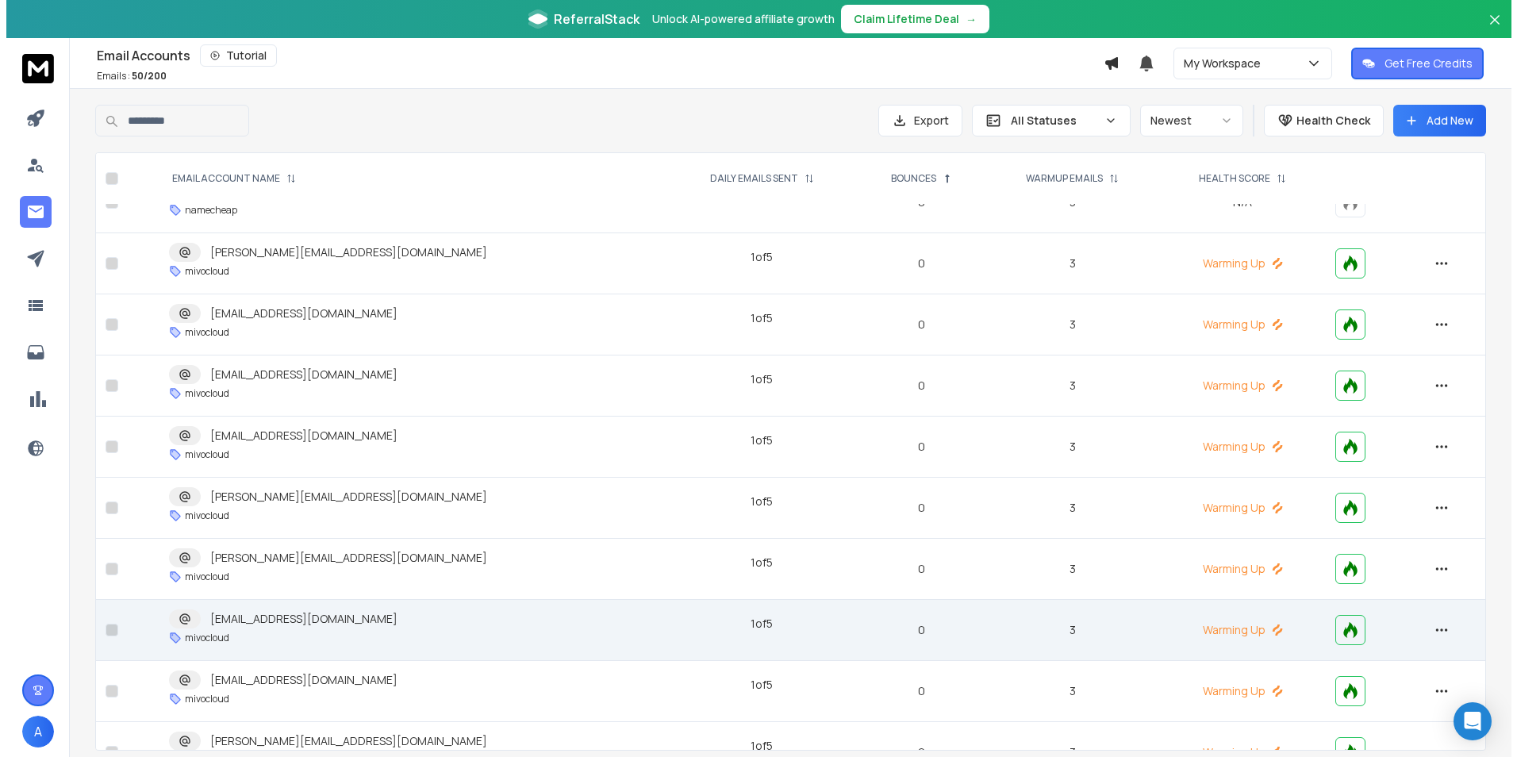
scroll to position [2537, 0]
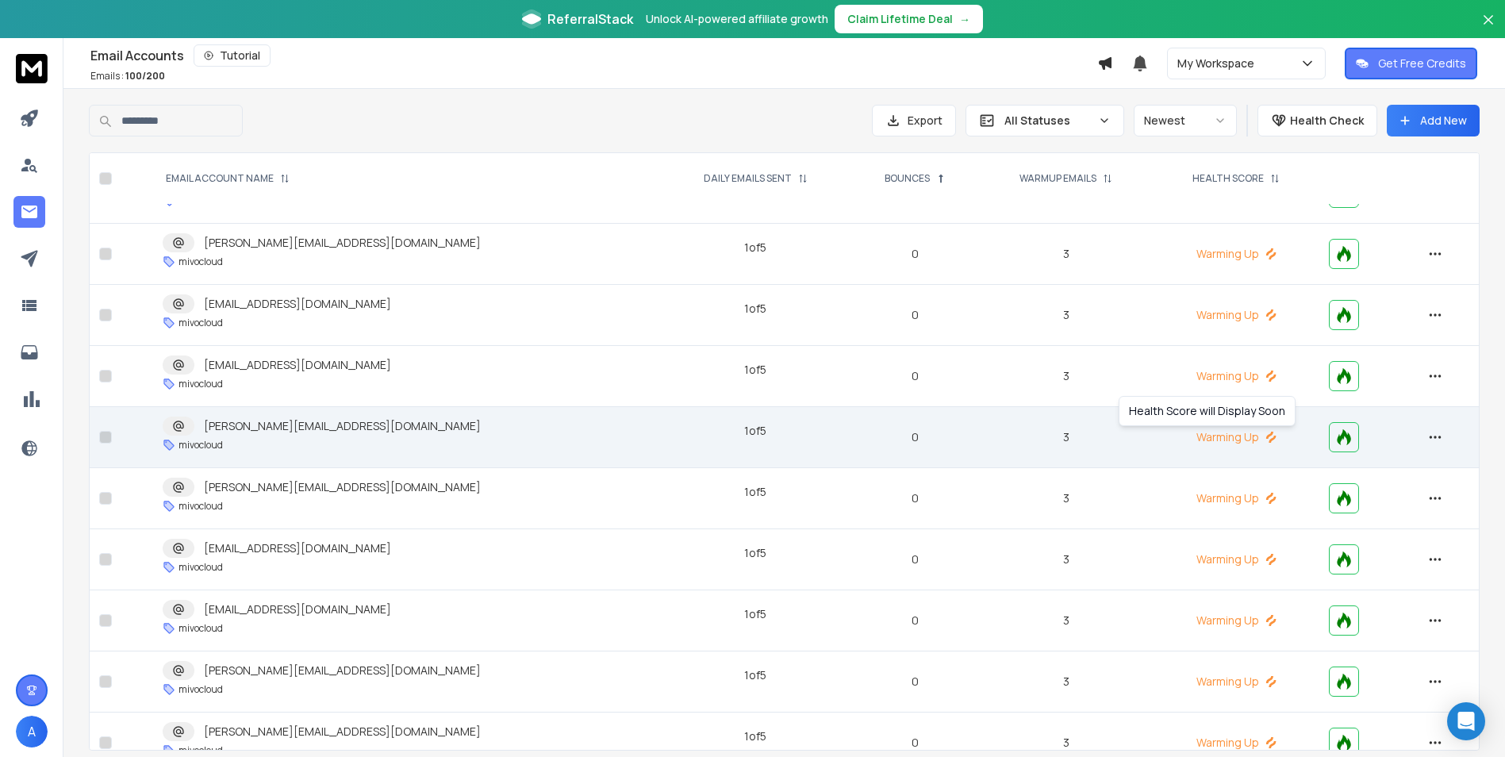
click at [1199, 442] on p "Warming Up" at bounding box center [1237, 437] width 148 height 16
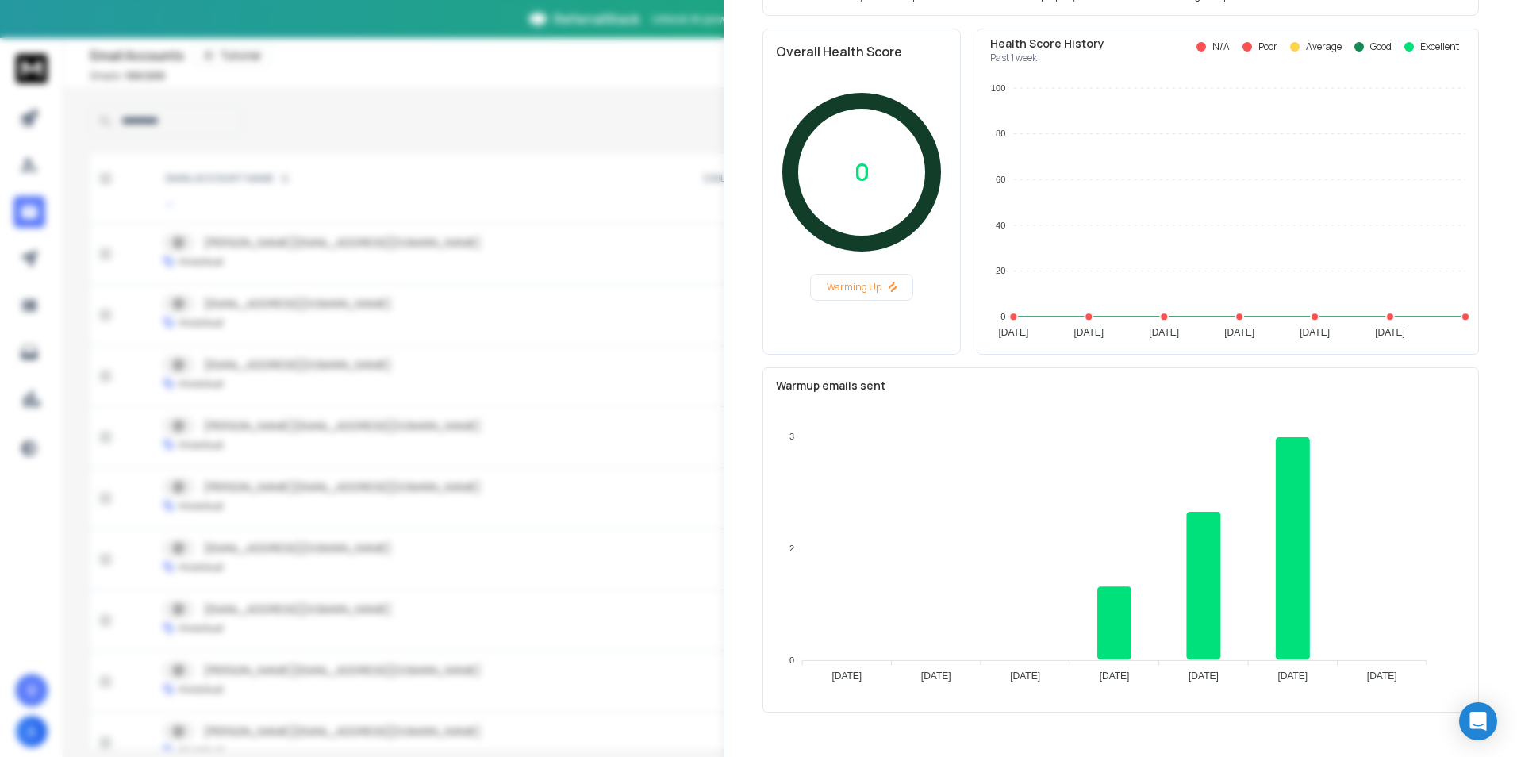
scroll to position [0, 0]
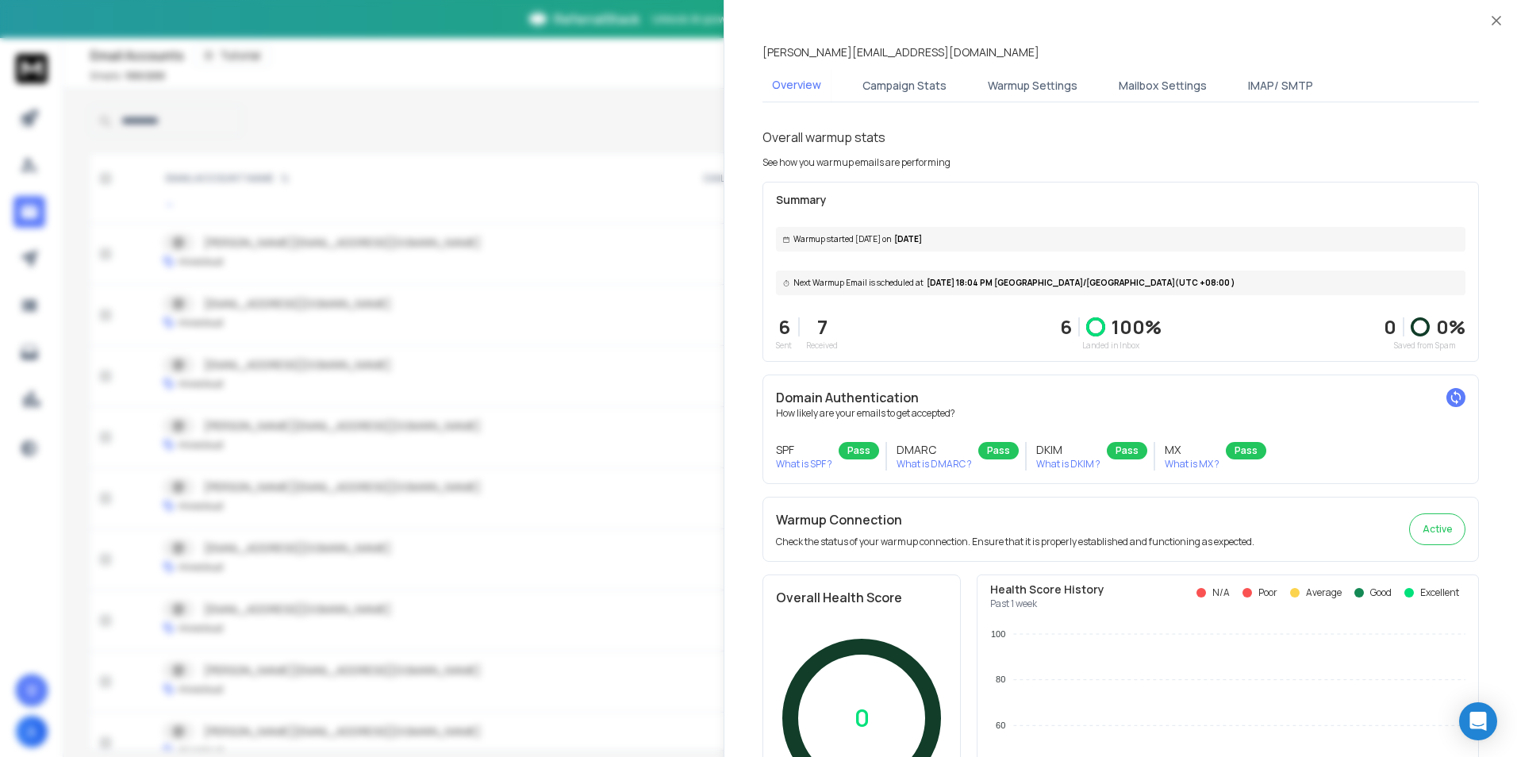
click at [598, 103] on div at bounding box center [758, 378] width 1517 height 757
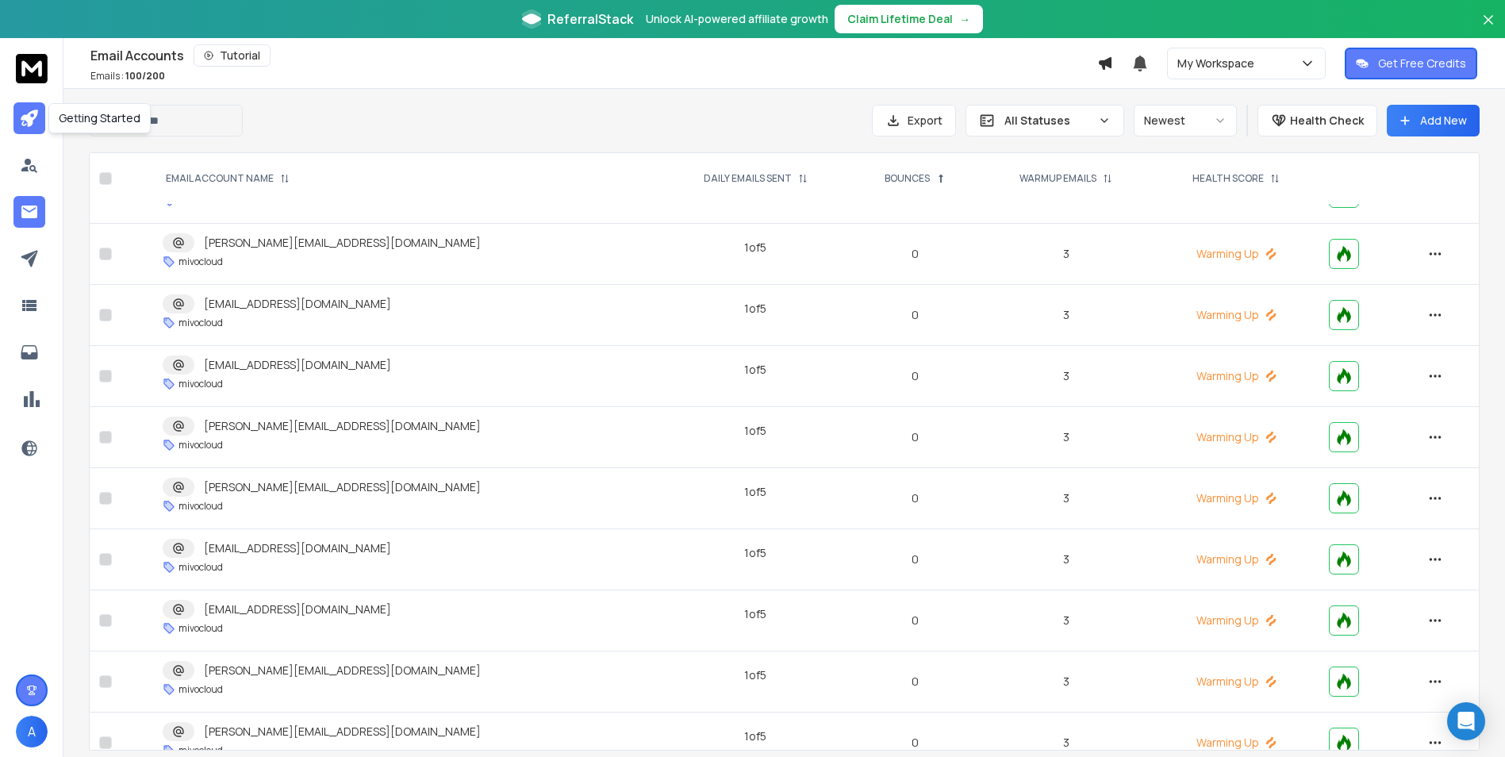
click at [30, 114] on icon at bounding box center [29, 117] width 17 height 17
